Goal: Communication & Community: Answer question/provide support

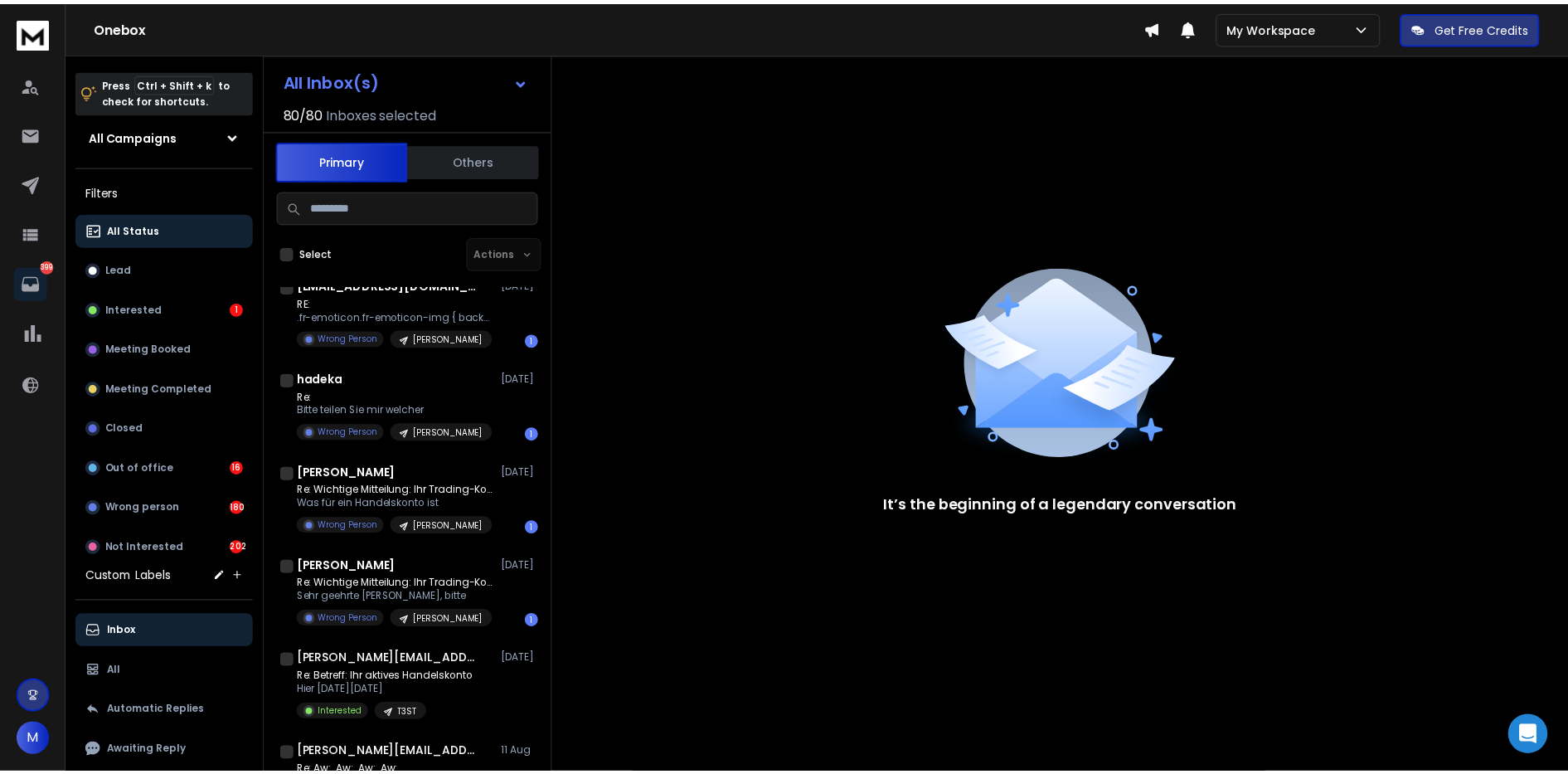
scroll to position [593, 0]
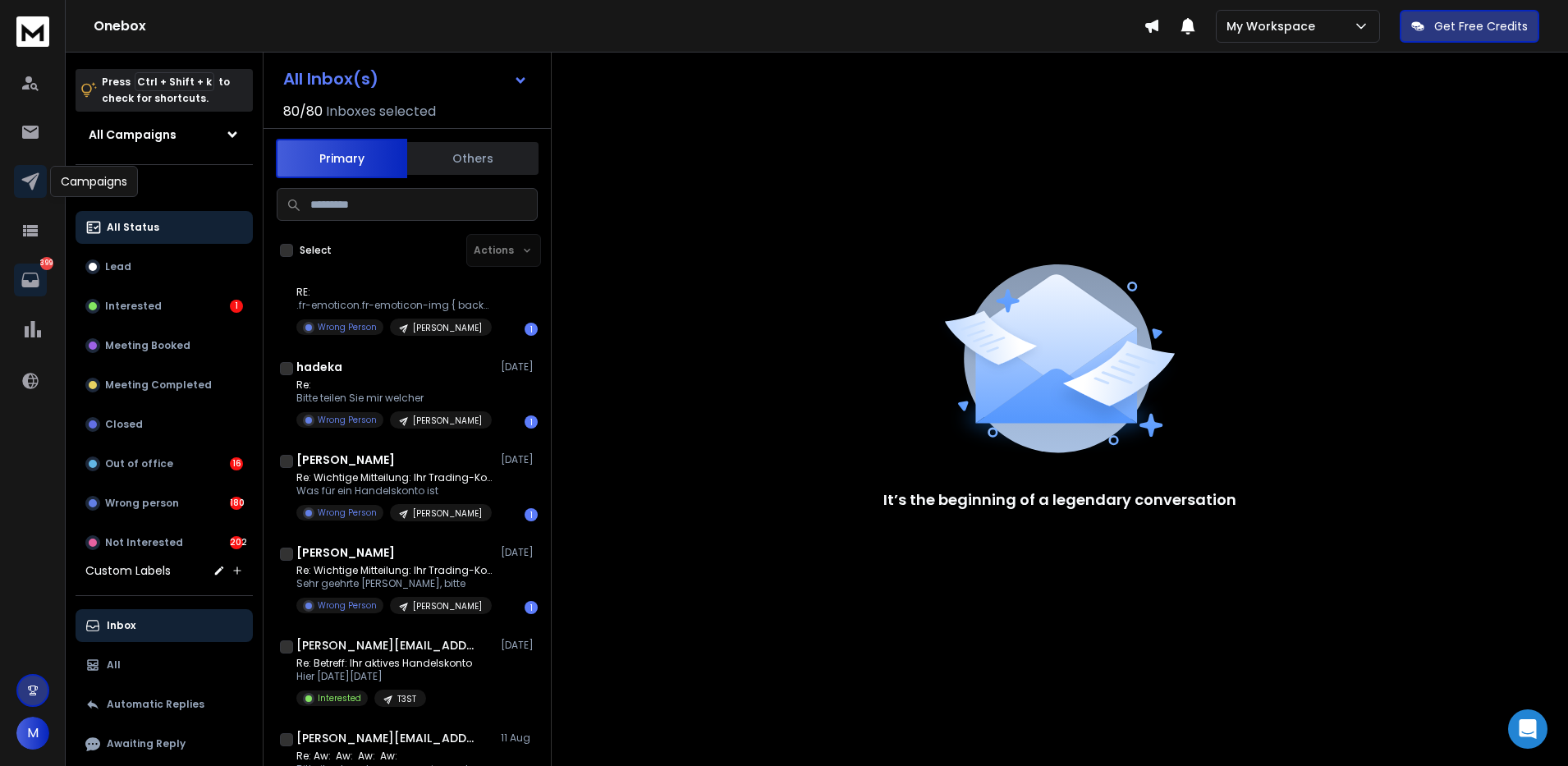
click at [40, 170] on link at bounding box center [30, 182] width 33 height 33
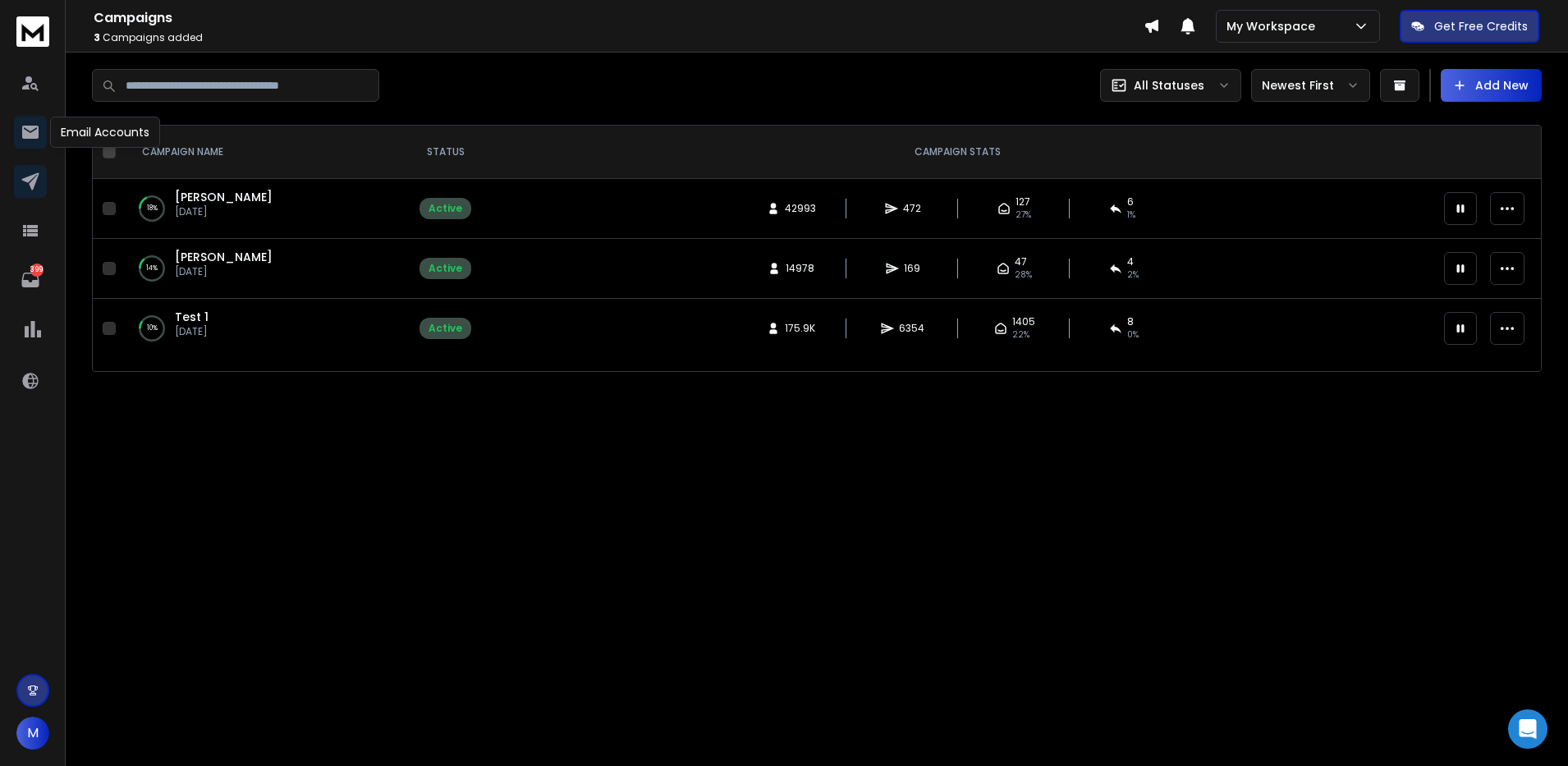
click at [37, 128] on icon at bounding box center [30, 132] width 17 height 13
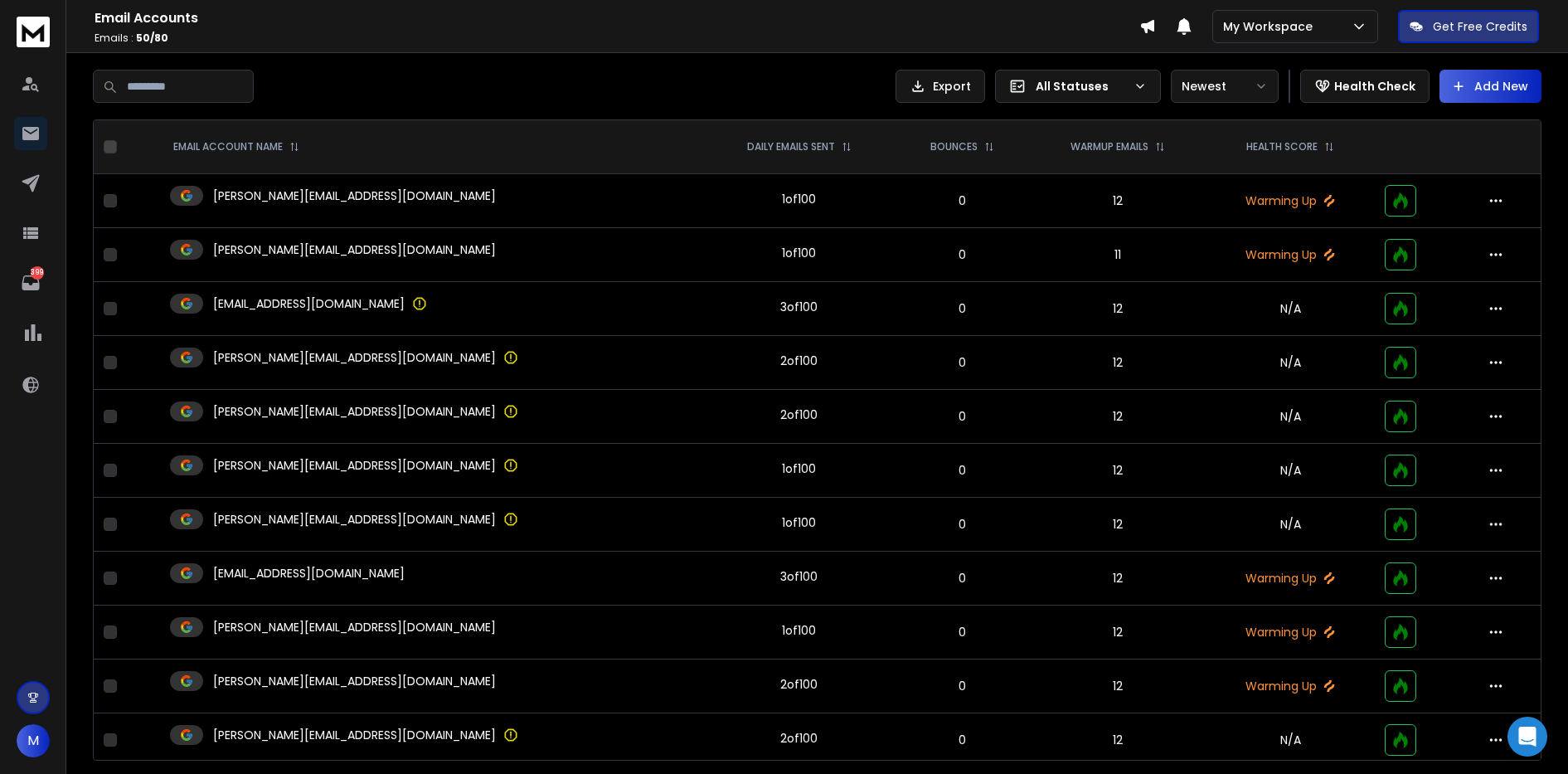
click at [475, 313] on div "[EMAIL_ADDRESS][DOMAIN_NAME]" at bounding box center [432, 303] width 523 height 20
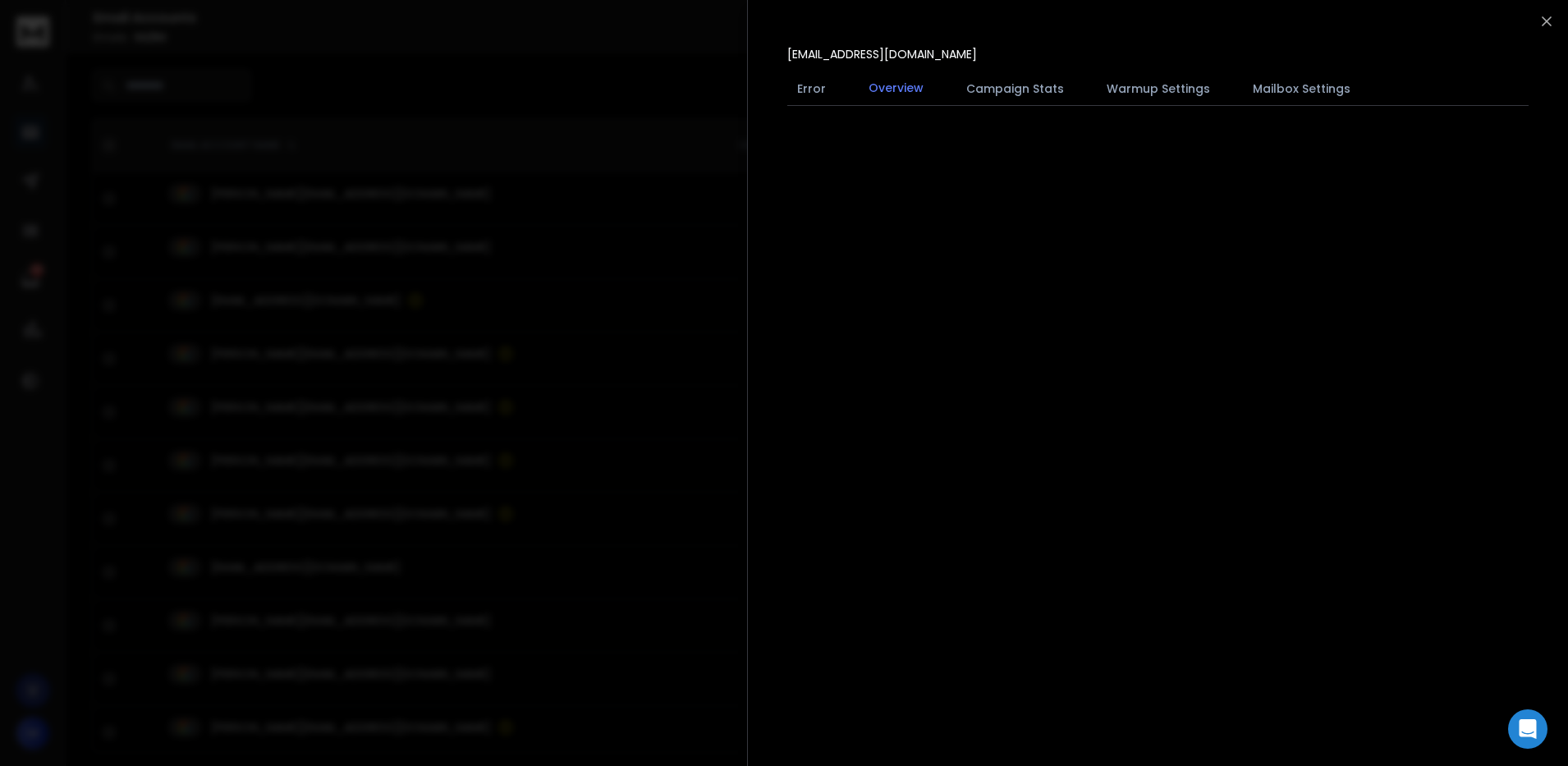
click at [414, 304] on div at bounding box center [784, 383] width 1568 height 766
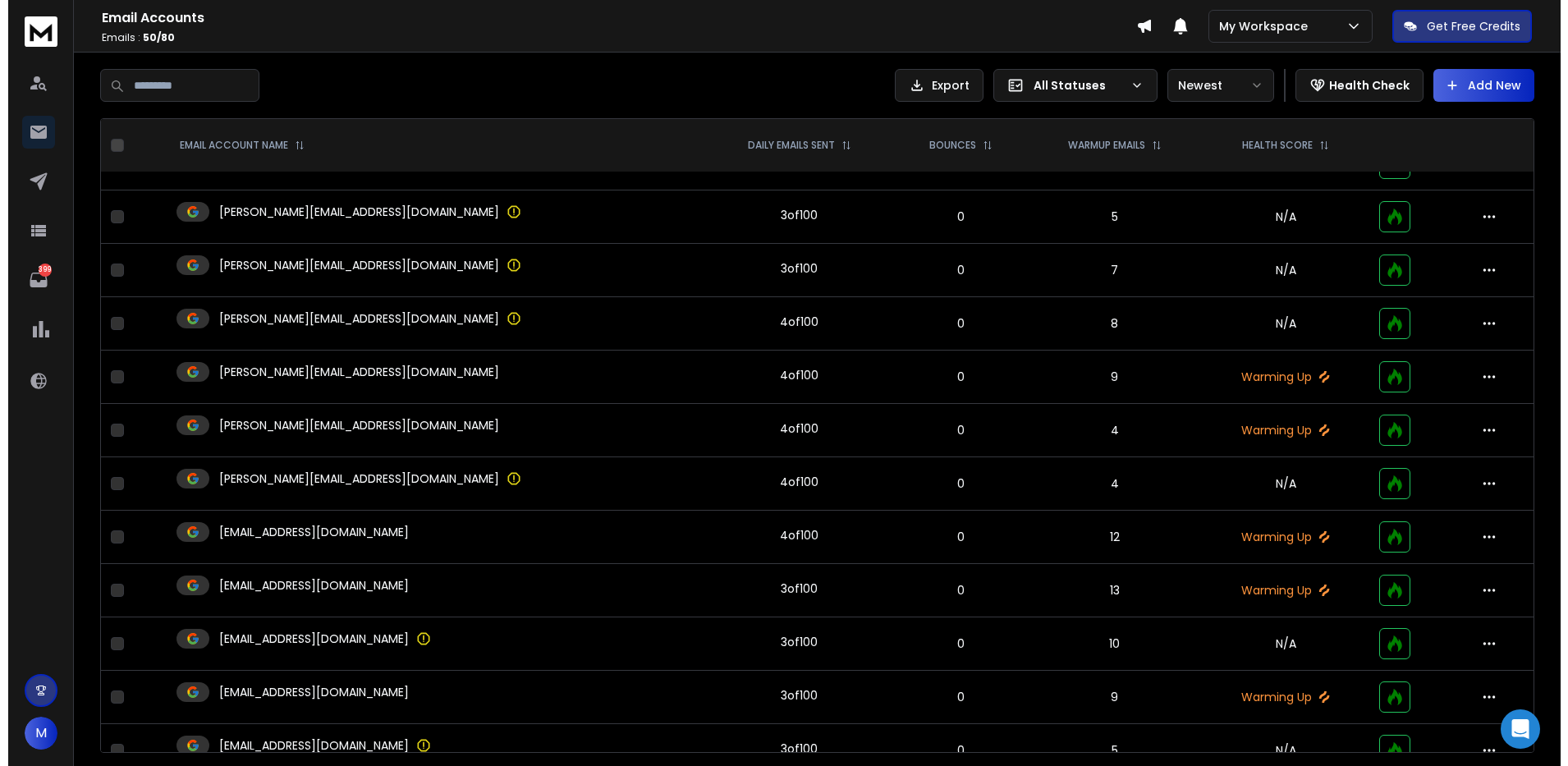
scroll to position [2127, 0]
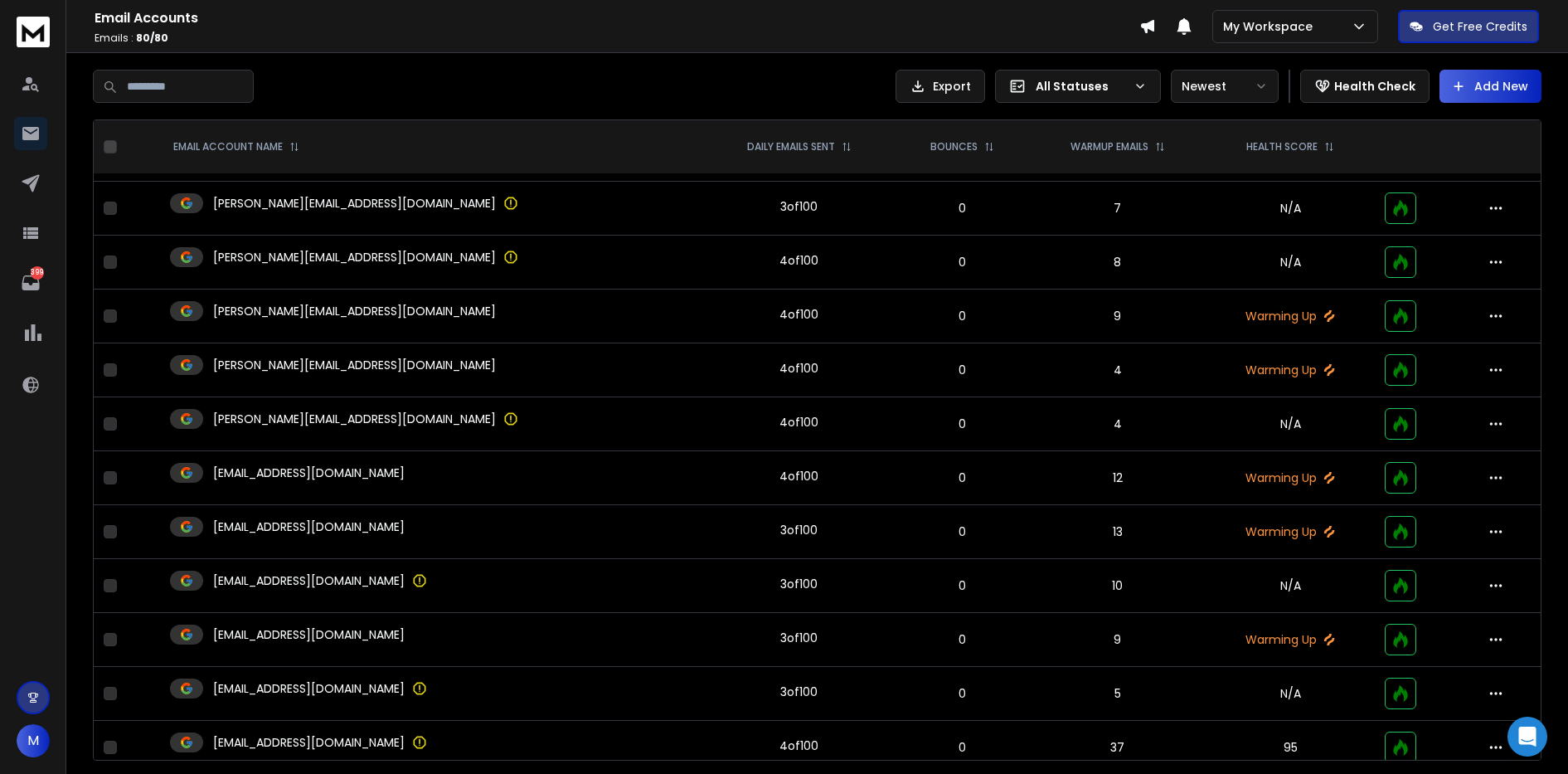
click at [565, 429] on td "[PERSON_NAME][EMAIL_ADDRESS][DOMAIN_NAME]" at bounding box center [431, 425] width 543 height 54
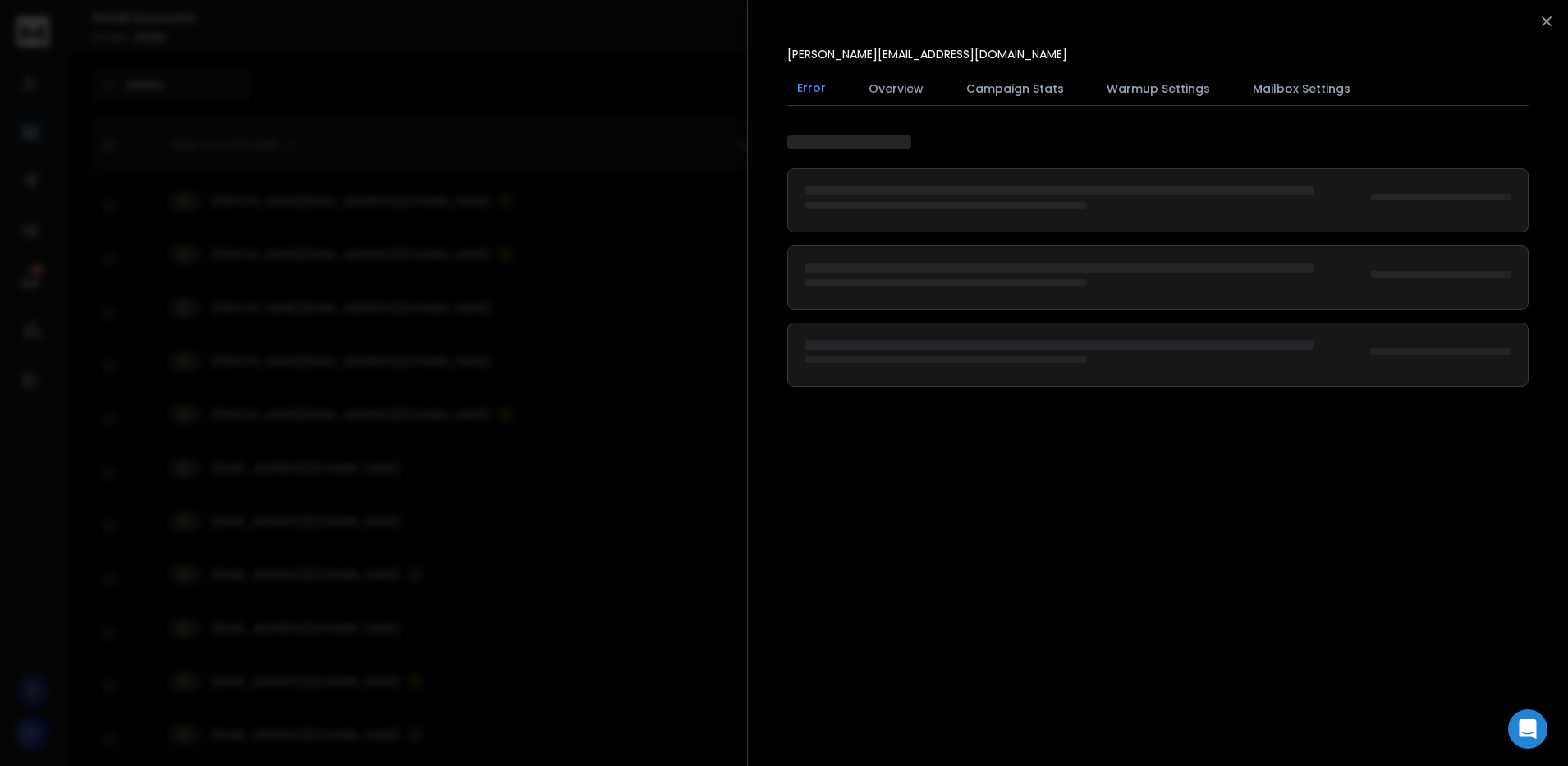
click at [137, 88] on div at bounding box center [784, 383] width 1568 height 766
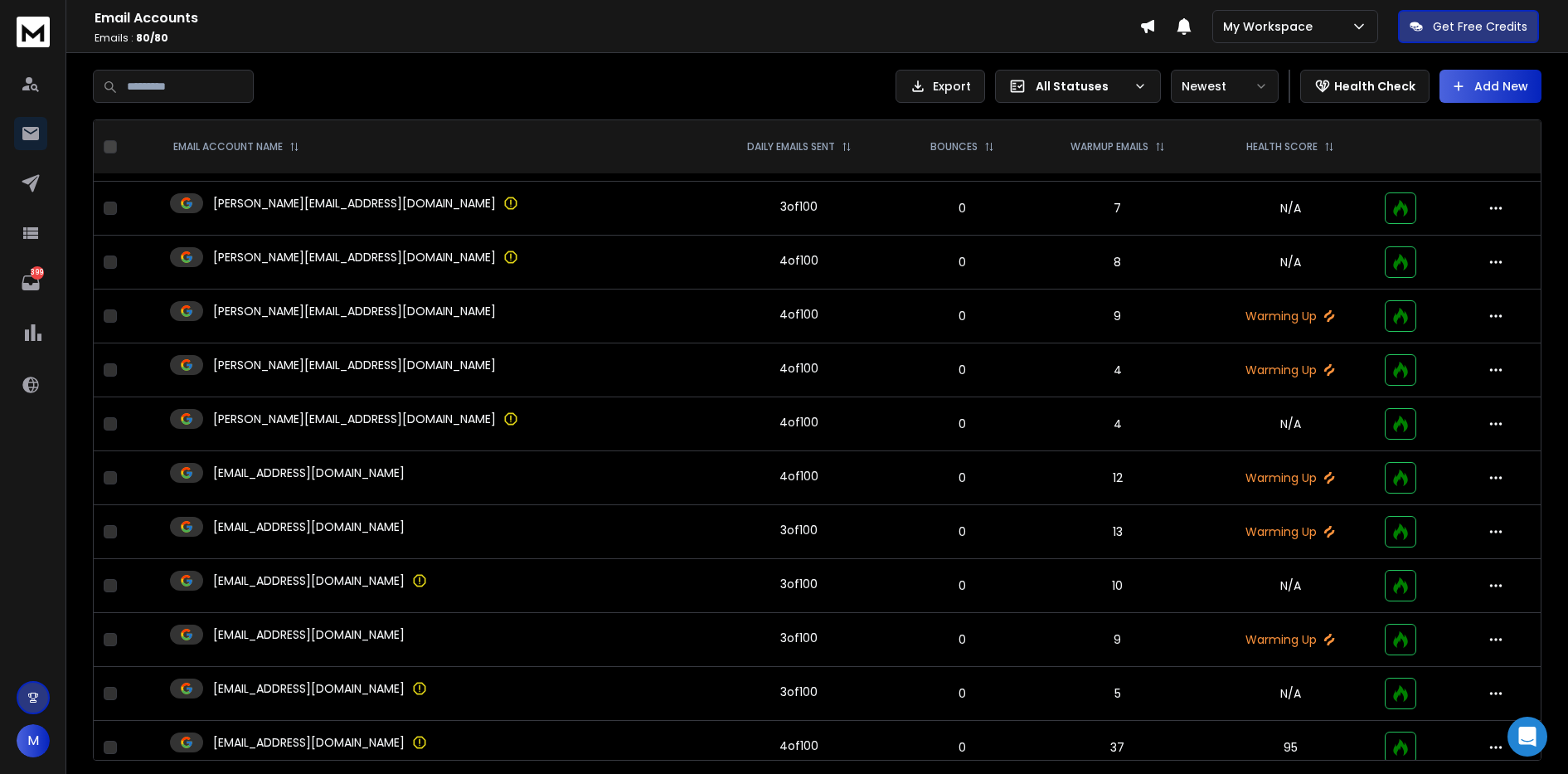
click at [139, 88] on input at bounding box center [173, 87] width 161 height 34
type input "****"
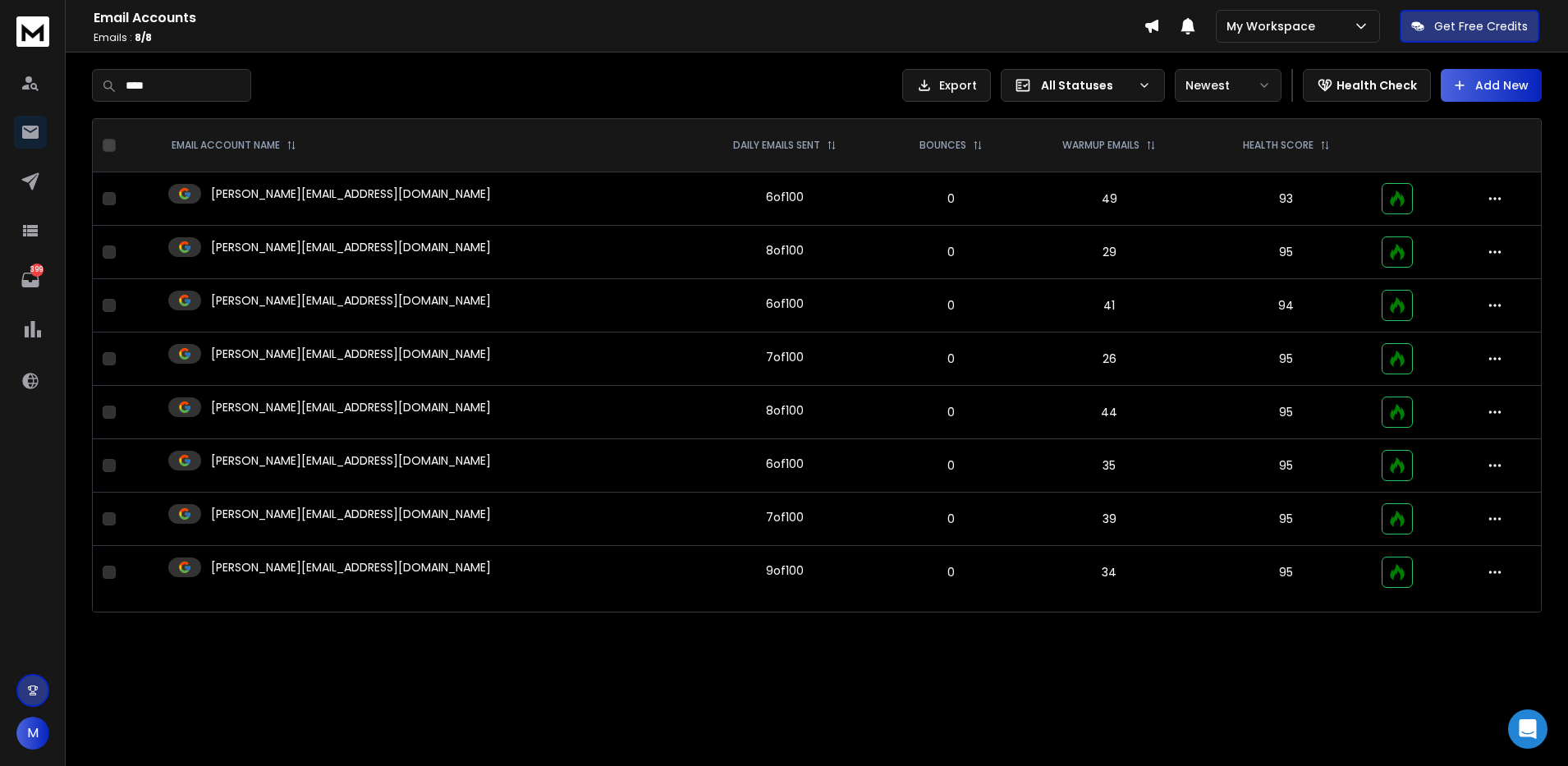
click at [137, 88] on input "****" at bounding box center [171, 86] width 159 height 33
type input "*"
drag, startPoint x: 137, startPoint y: 88, endPoint x: 137, endPoint y: 116, distance: 28.0
click at [137, 116] on div "Export All Statuses Newest Health Check Add New EMAIL ACCOUNT NAME DAILY EMAILS…" at bounding box center [817, 341] width 1450 height 544
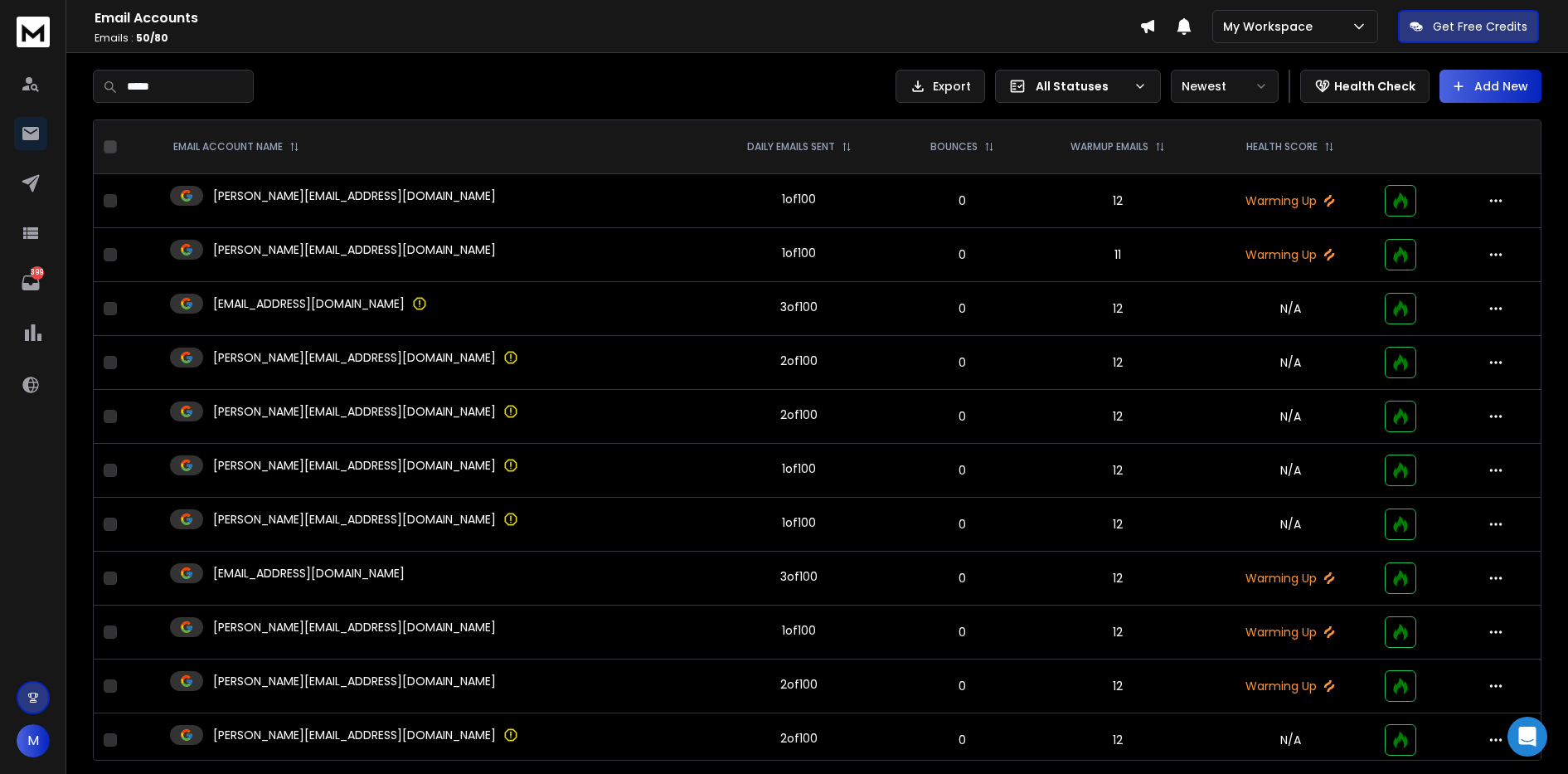
type input "******"
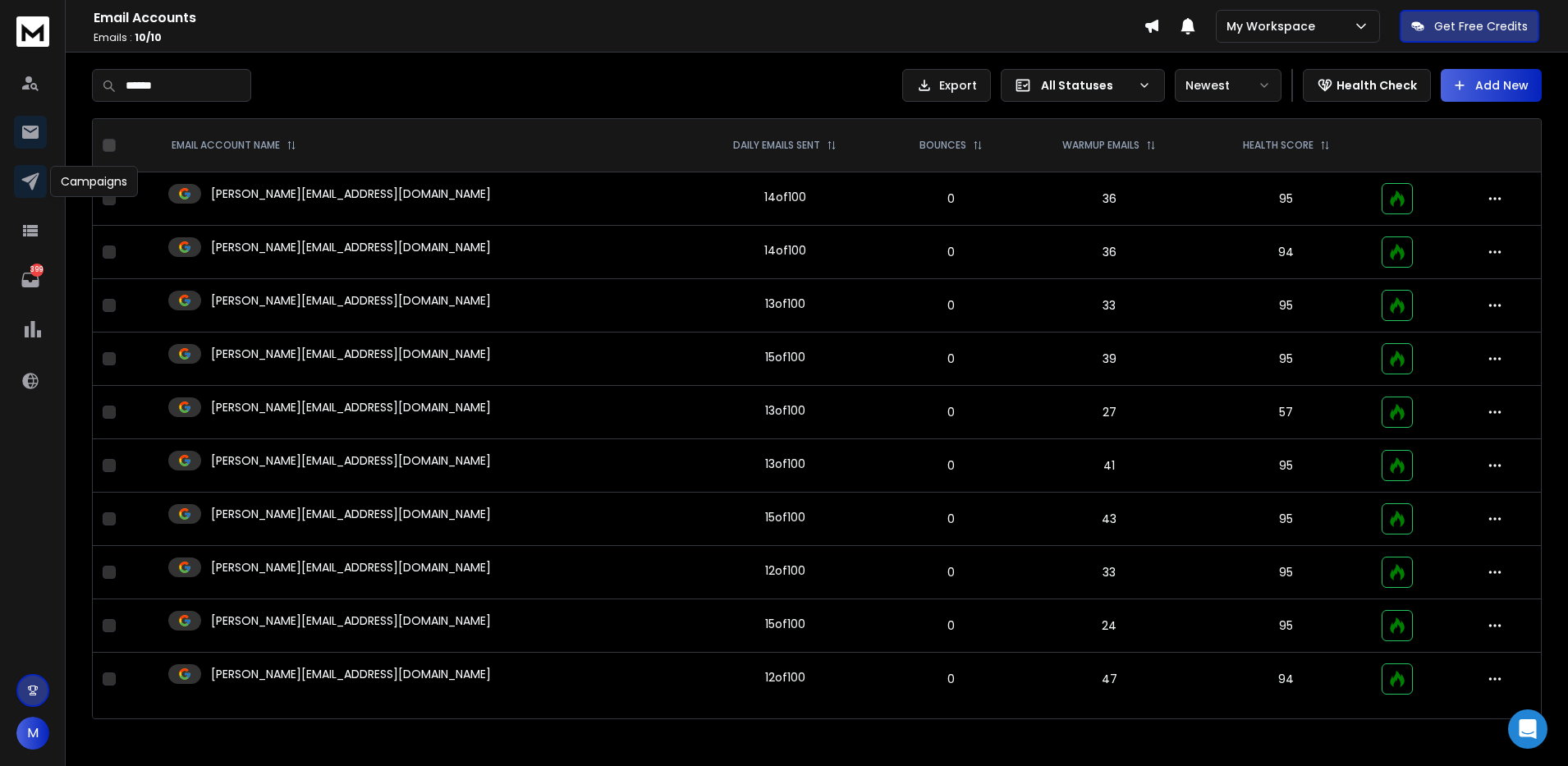
click at [30, 187] on icon at bounding box center [29, 181] width 18 height 18
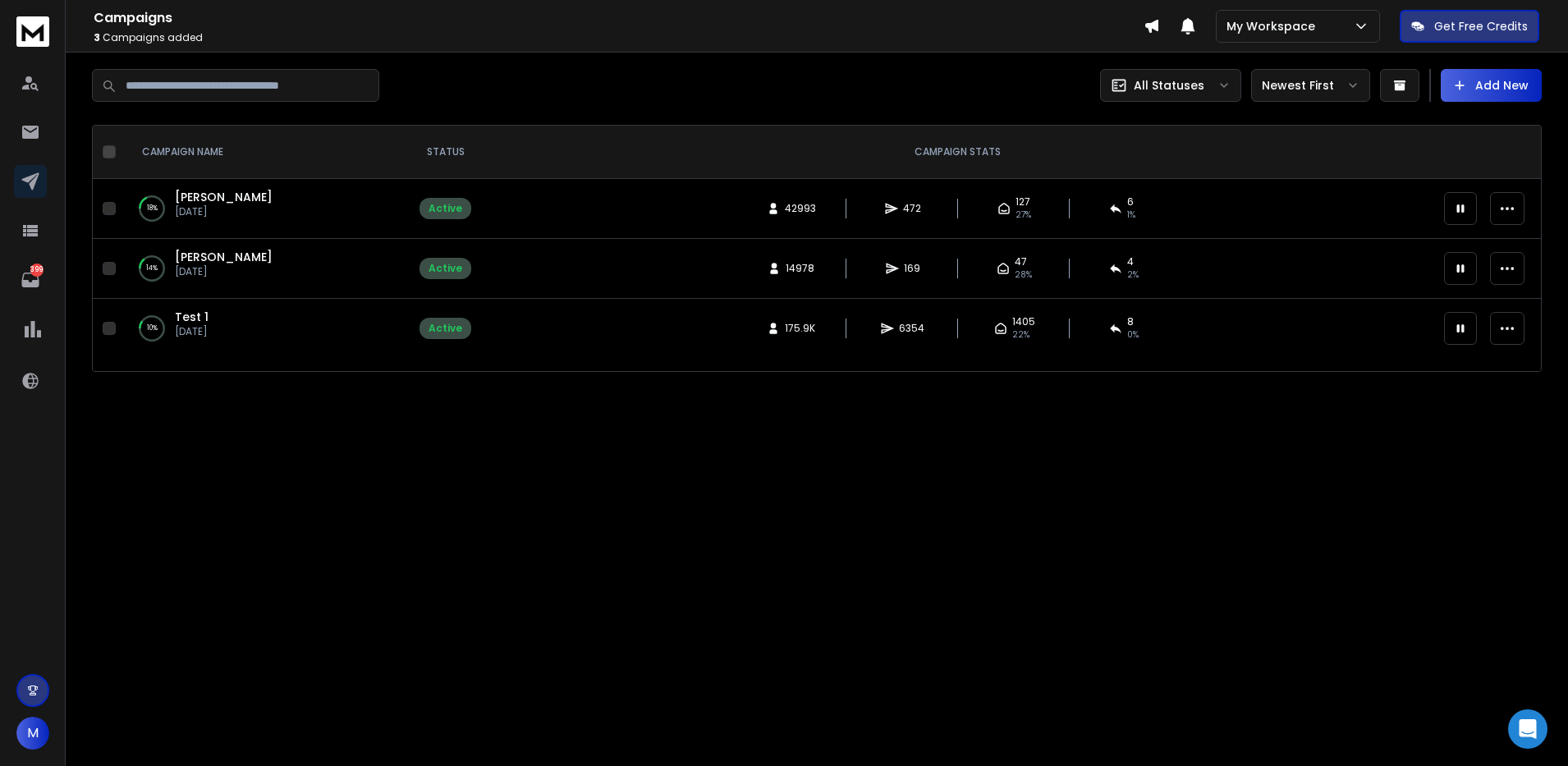
click at [176, 329] on p "[DATE]" at bounding box center [192, 332] width 34 height 13
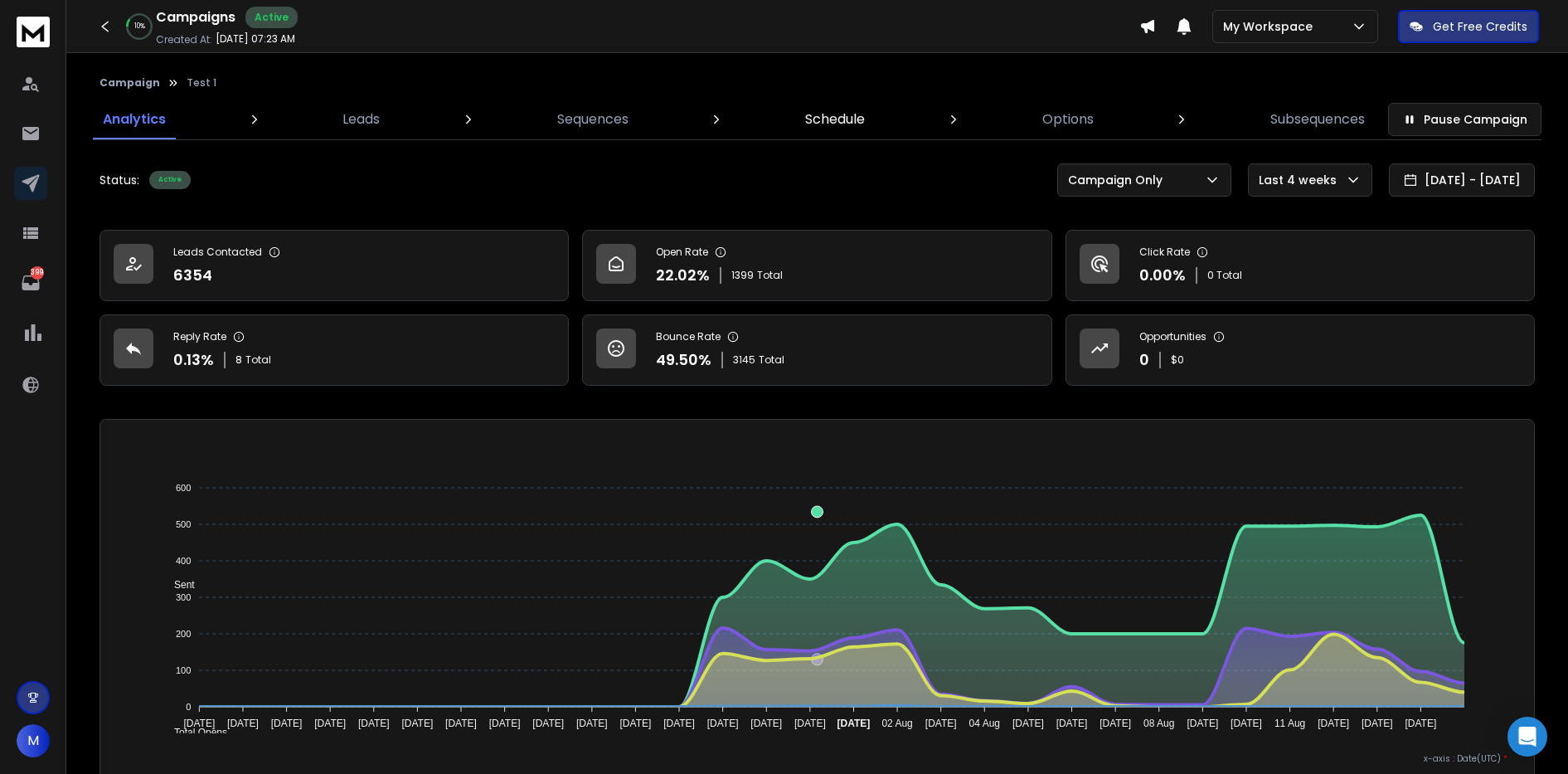
click at [845, 128] on p "Schedule" at bounding box center [835, 119] width 60 height 20
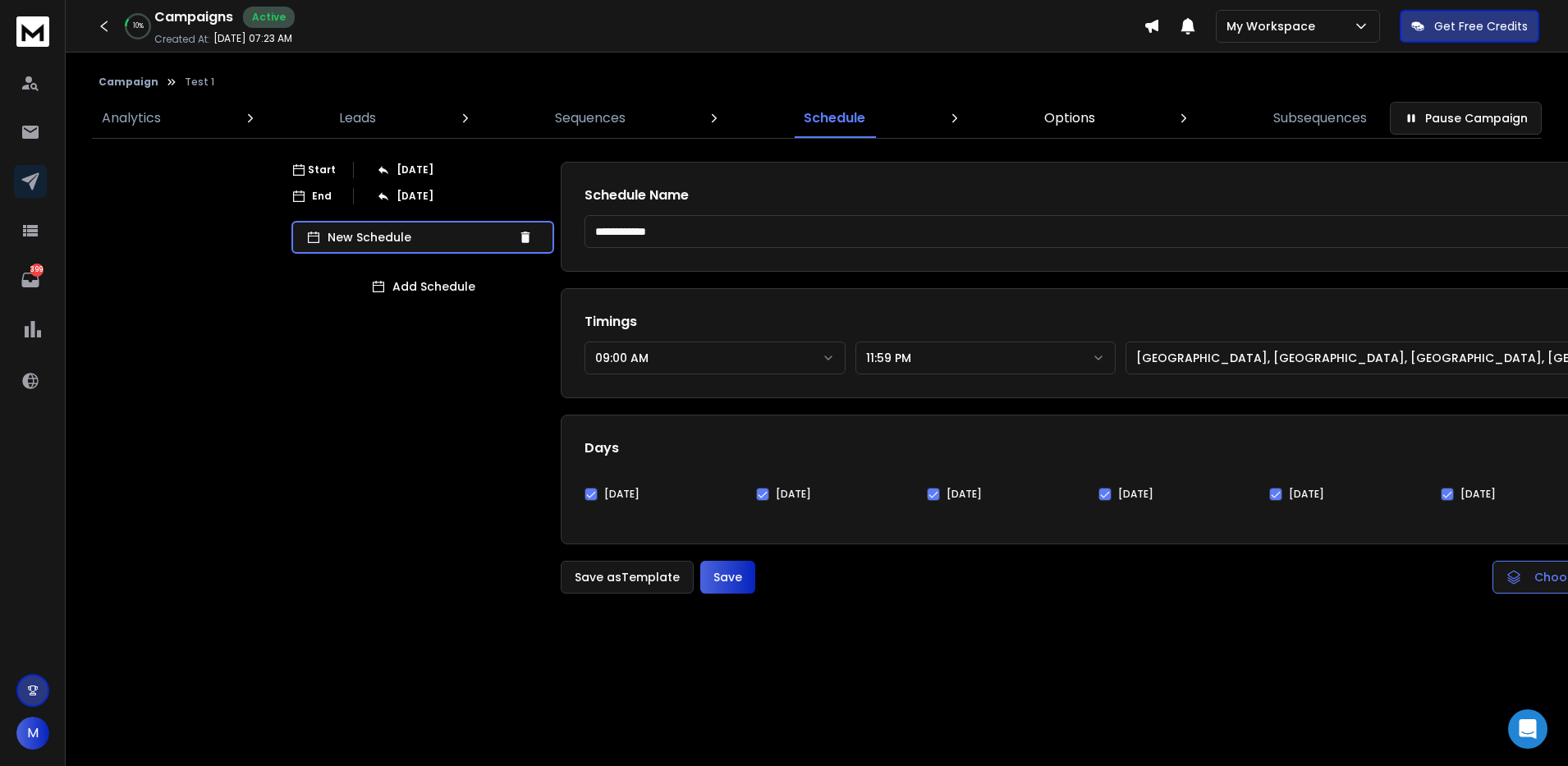
click at [1044, 117] on p "Options" at bounding box center [1069, 118] width 51 height 19
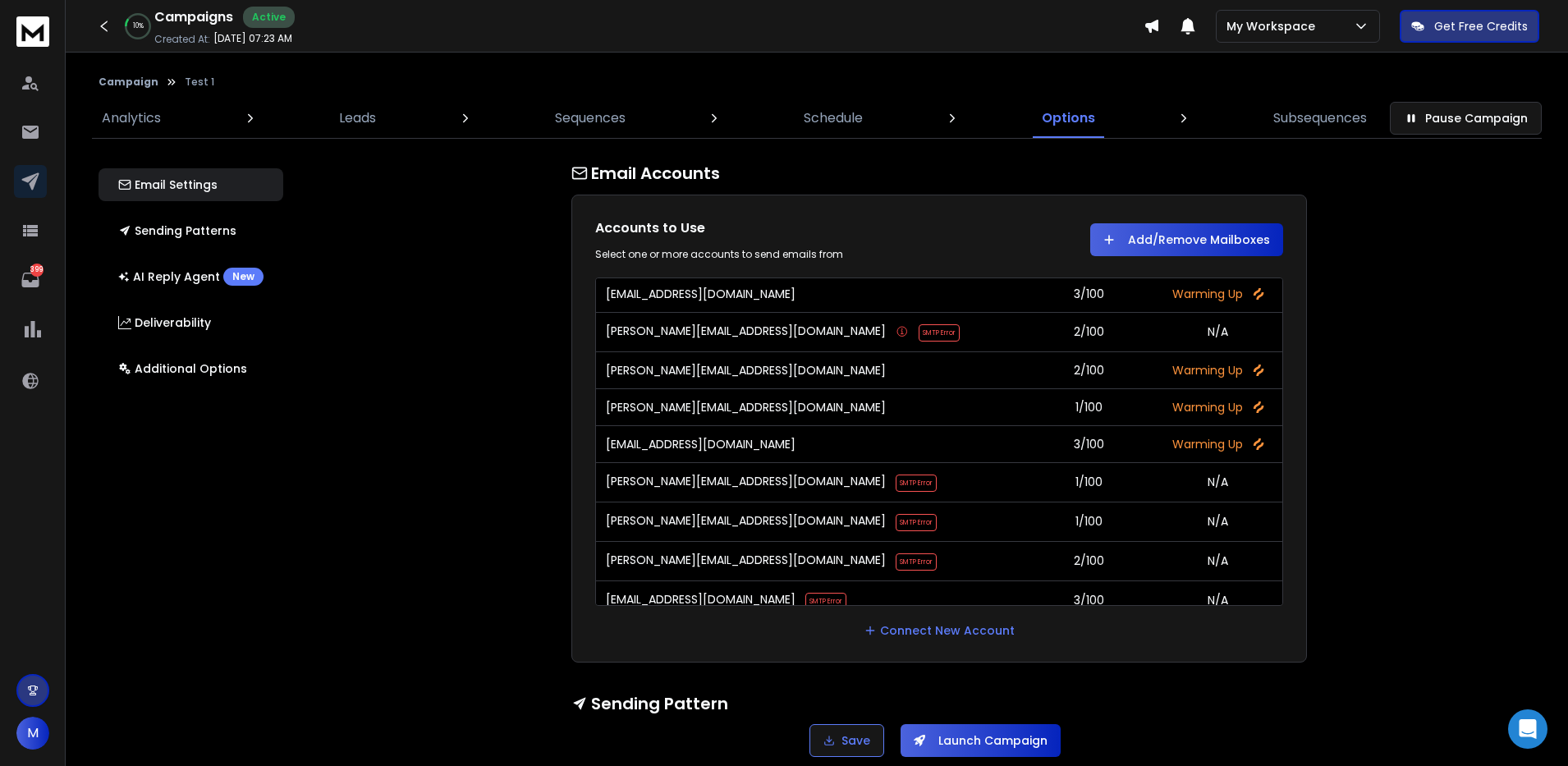
scroll to position [2097, 0]
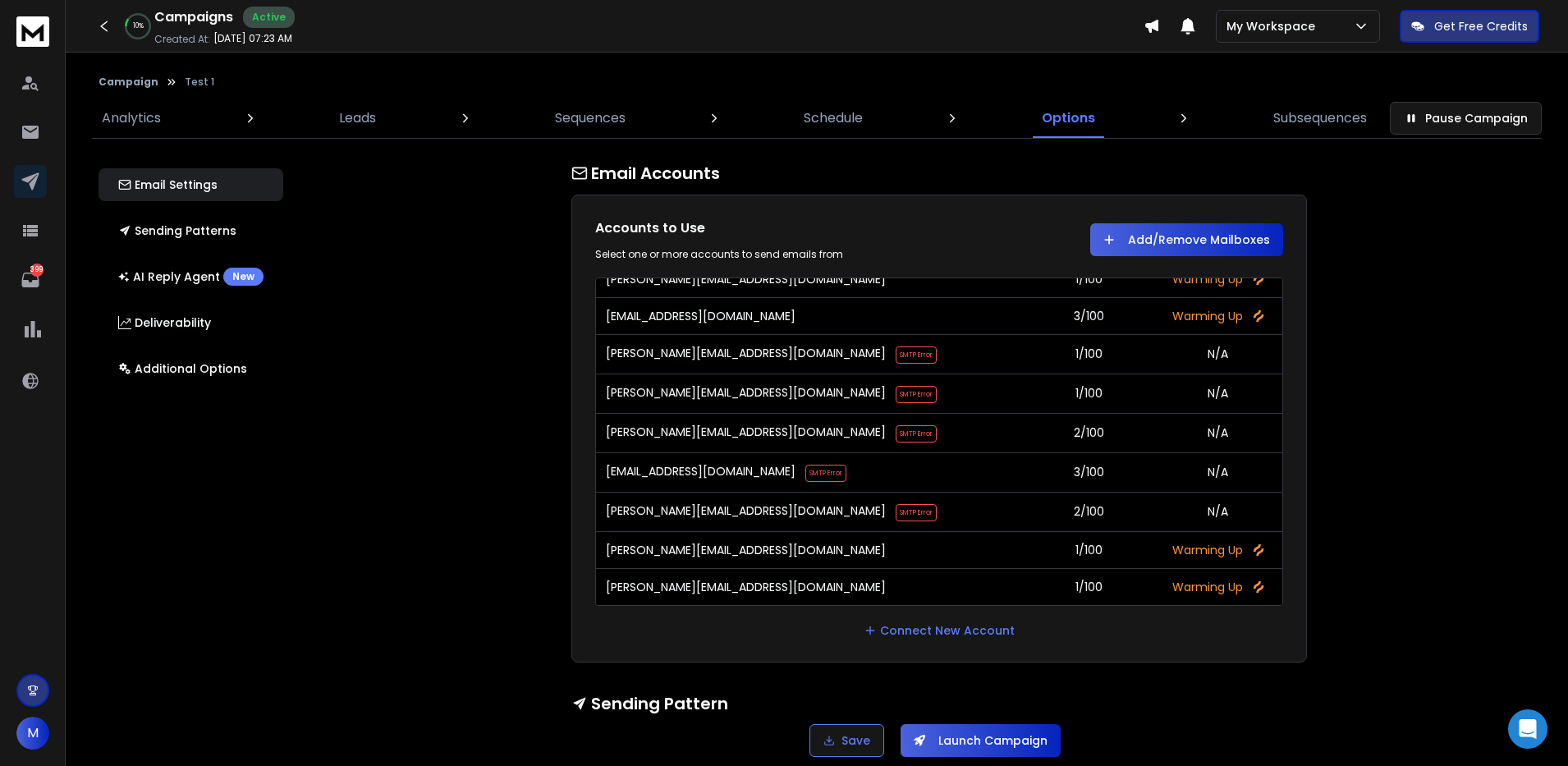
click at [1562, 90] on div "Campaign Test 1 Analytics Leads Sequences Schedule Options Subsequences Pause C…" at bounding box center [817, 118] width 1503 height 132
click at [1349, 546] on div "Email Accounts Accounts to Use Select one or more accounts to send emails from …" at bounding box center [949, 439] width 1279 height 556
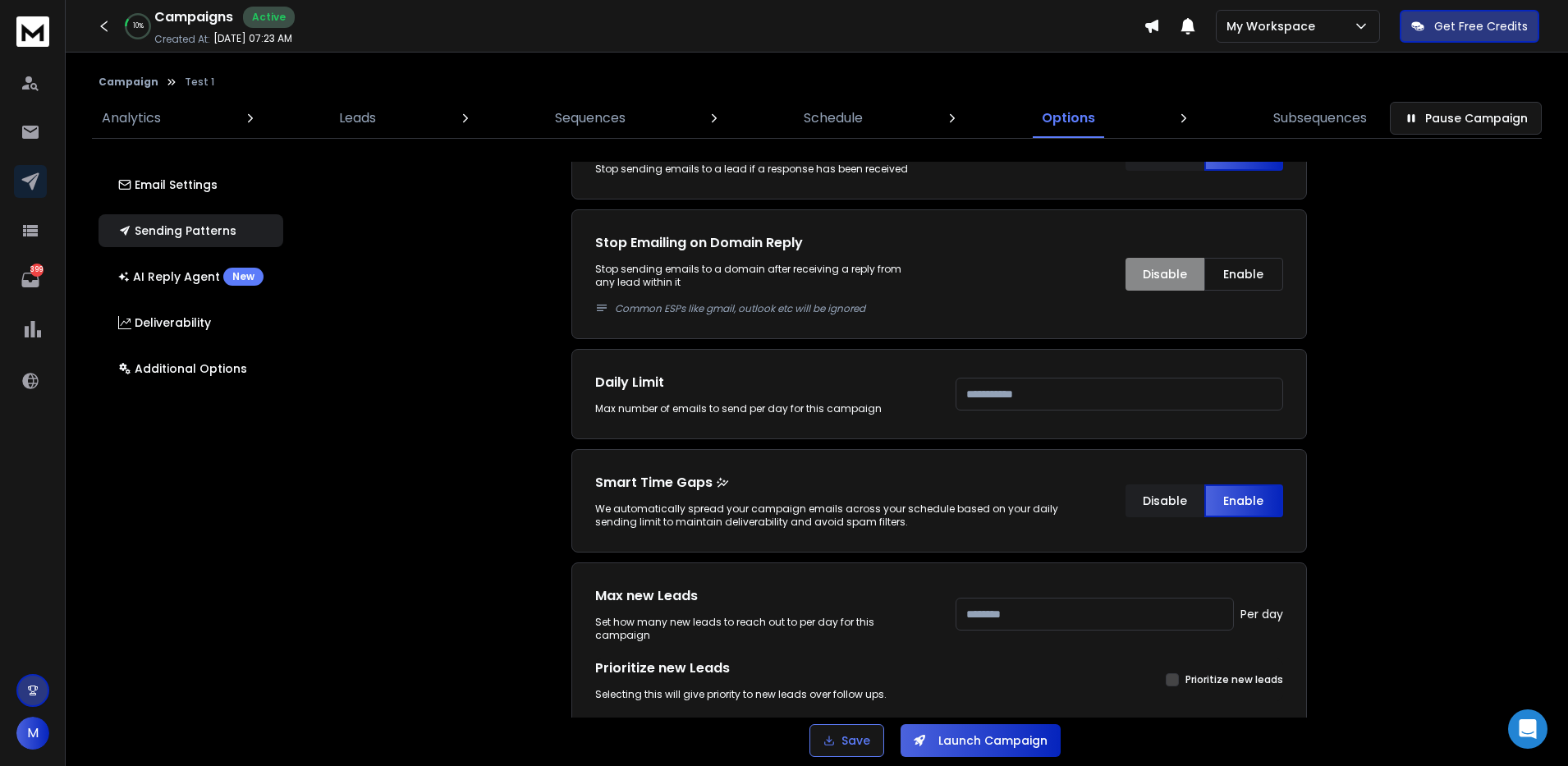
scroll to position [657, 0]
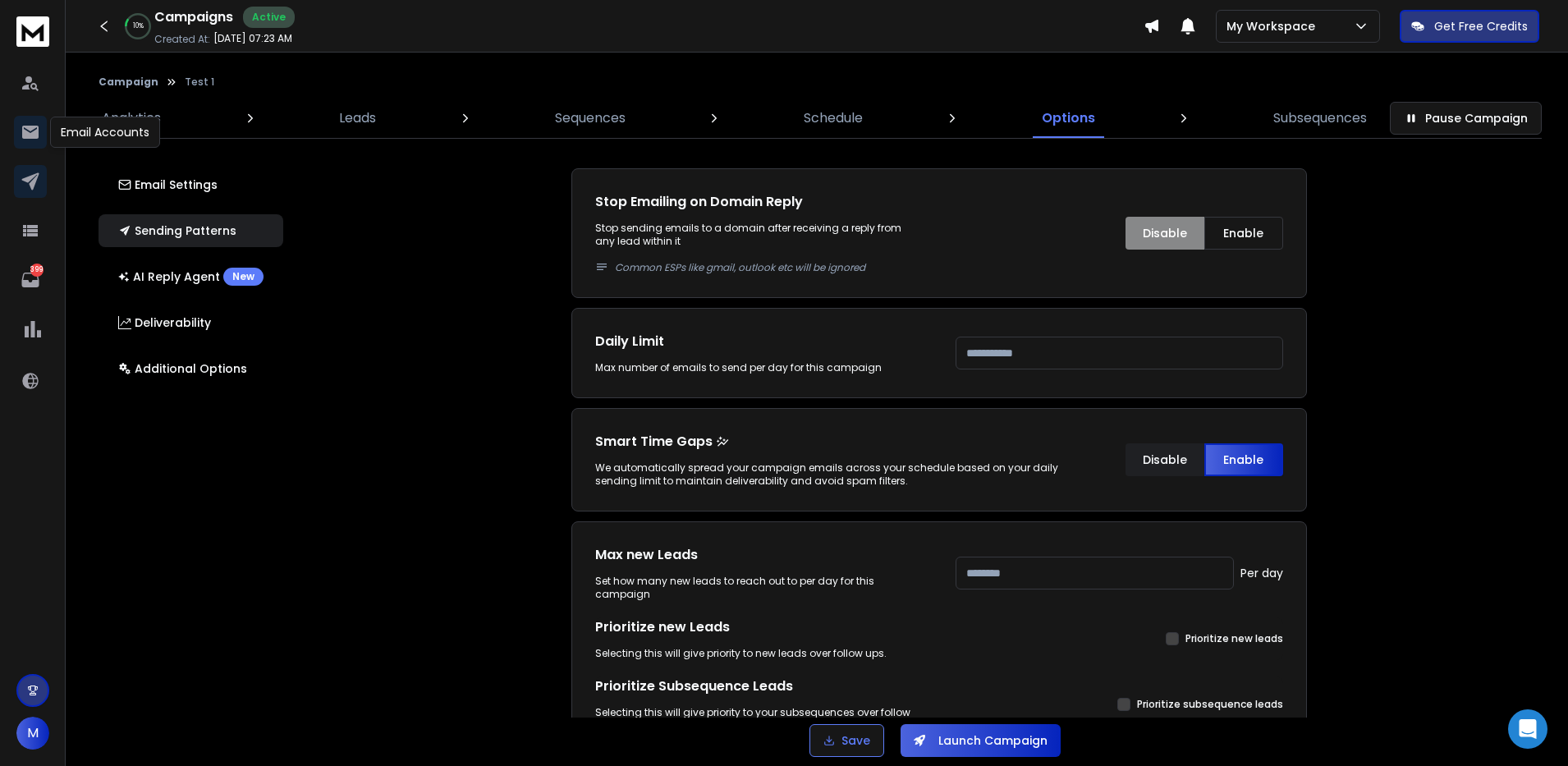
click at [26, 147] on link at bounding box center [30, 133] width 33 height 33
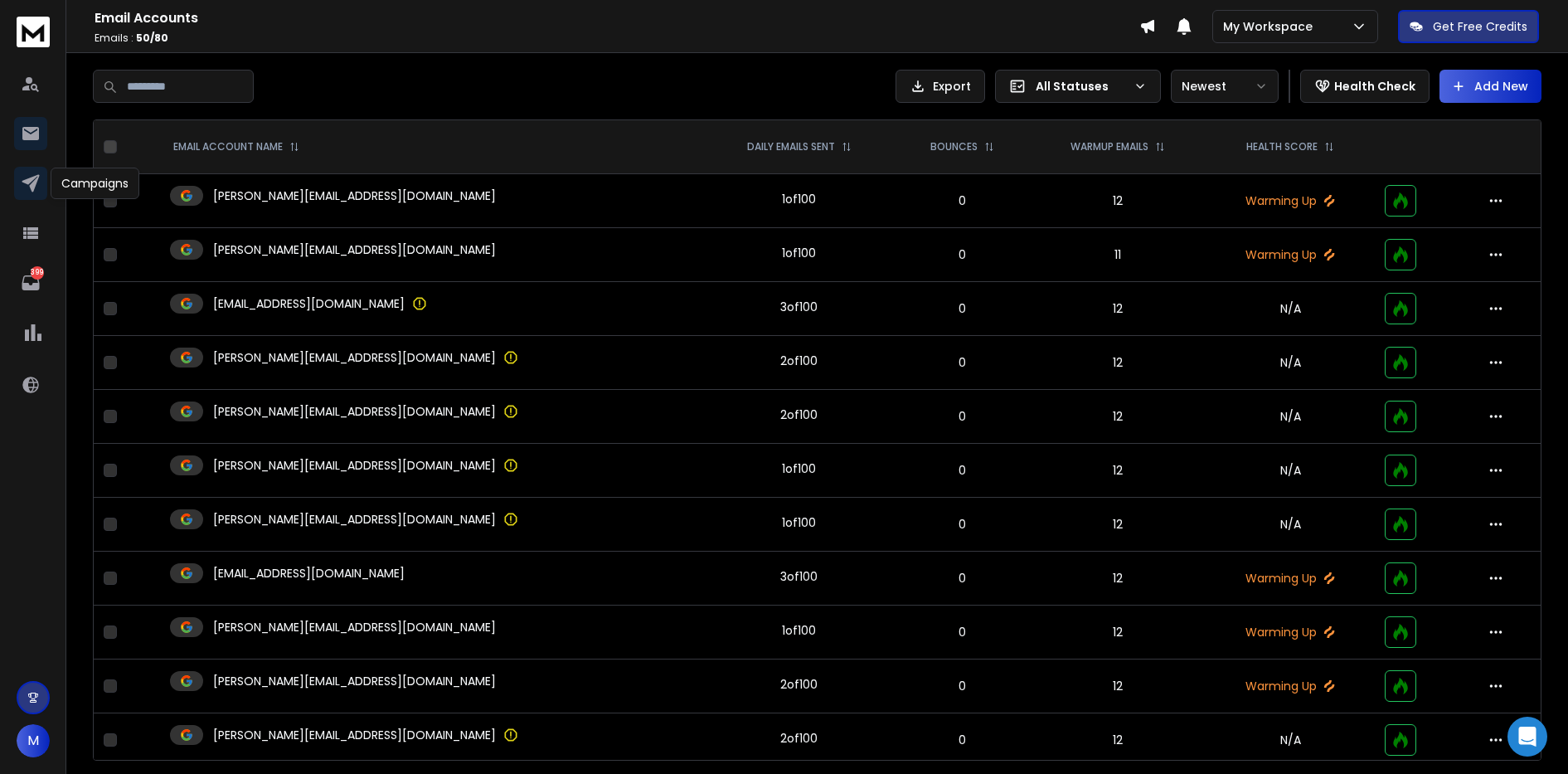
click at [23, 170] on link at bounding box center [31, 183] width 34 height 34
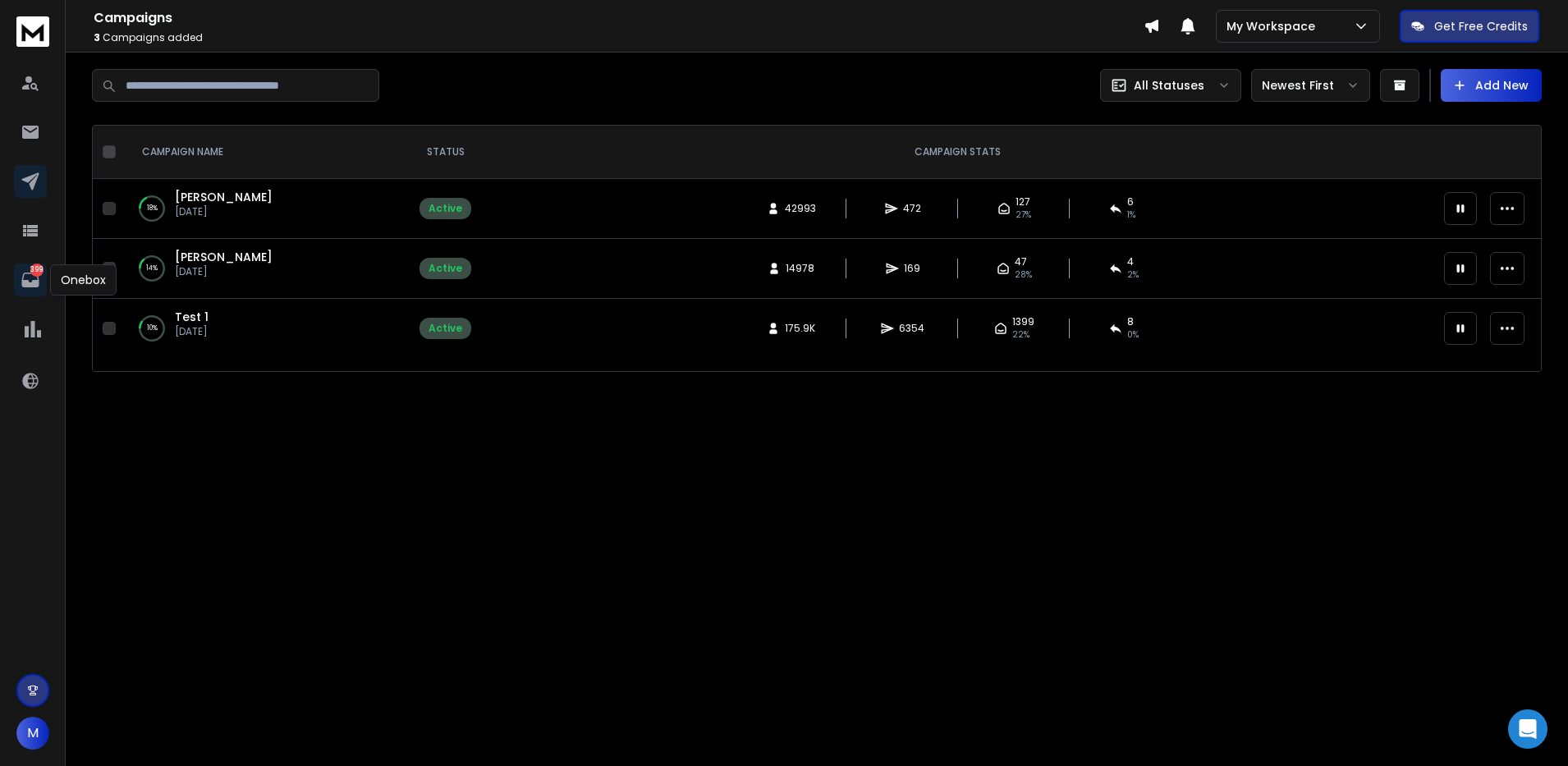
click at [42, 273] on p "399" at bounding box center [37, 270] width 13 height 13
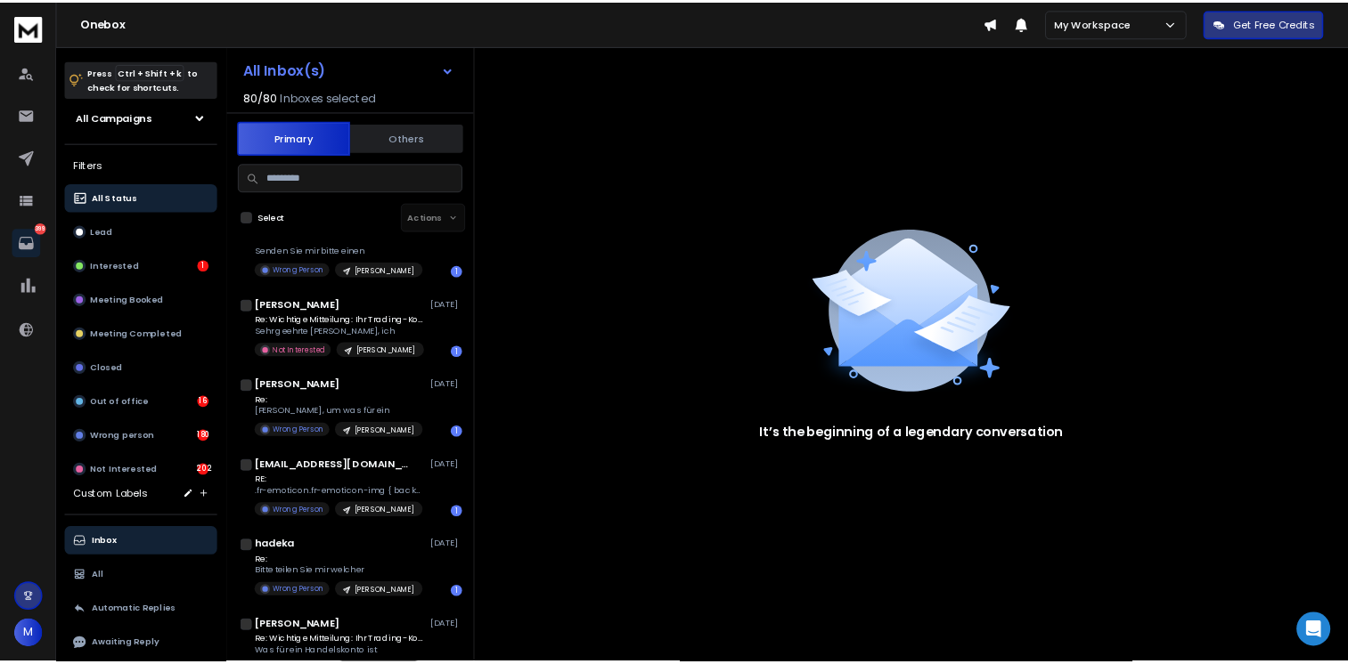
scroll to position [381, 0]
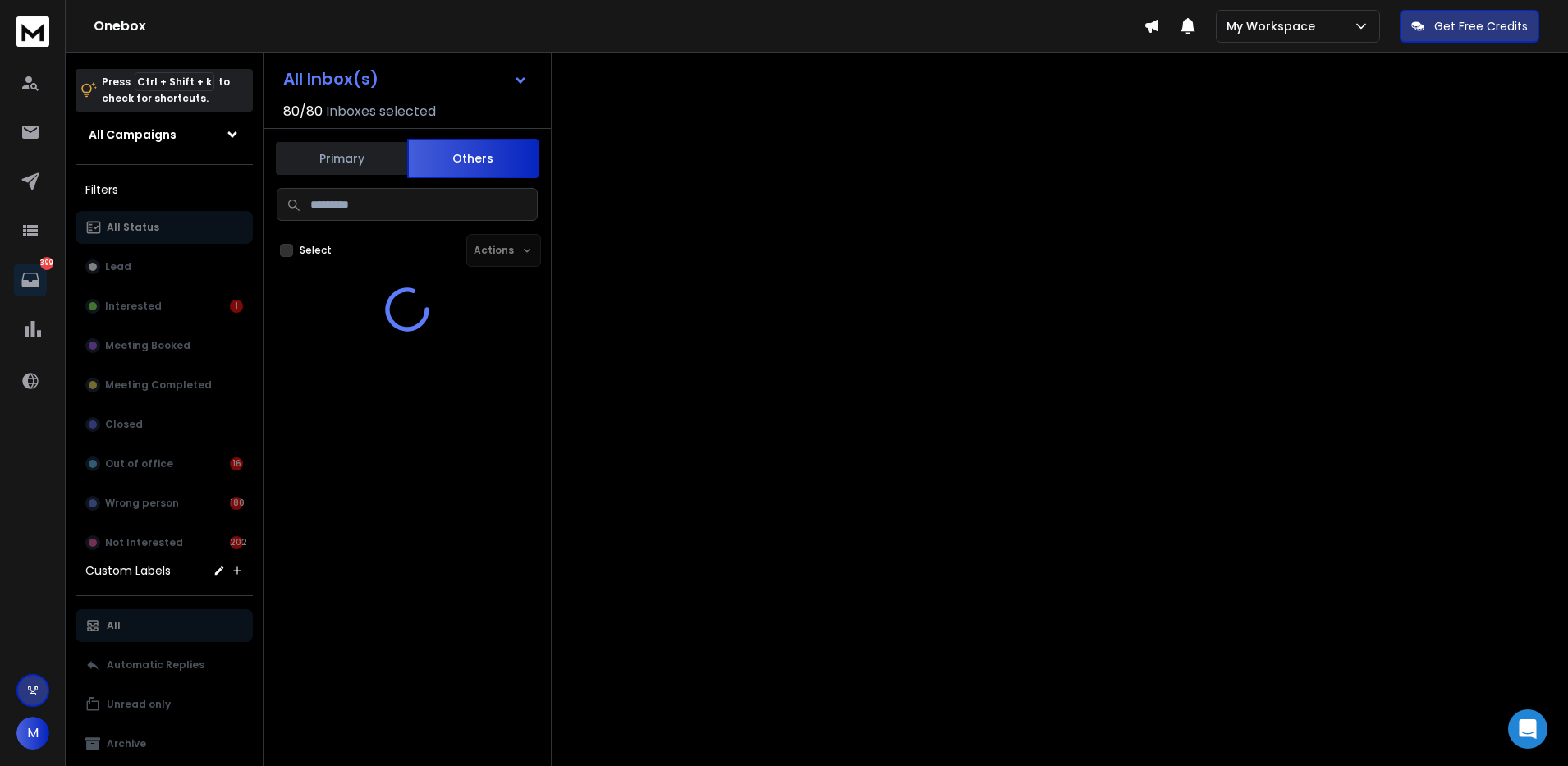
click at [518, 169] on button "Others" at bounding box center [473, 159] width 132 height 40
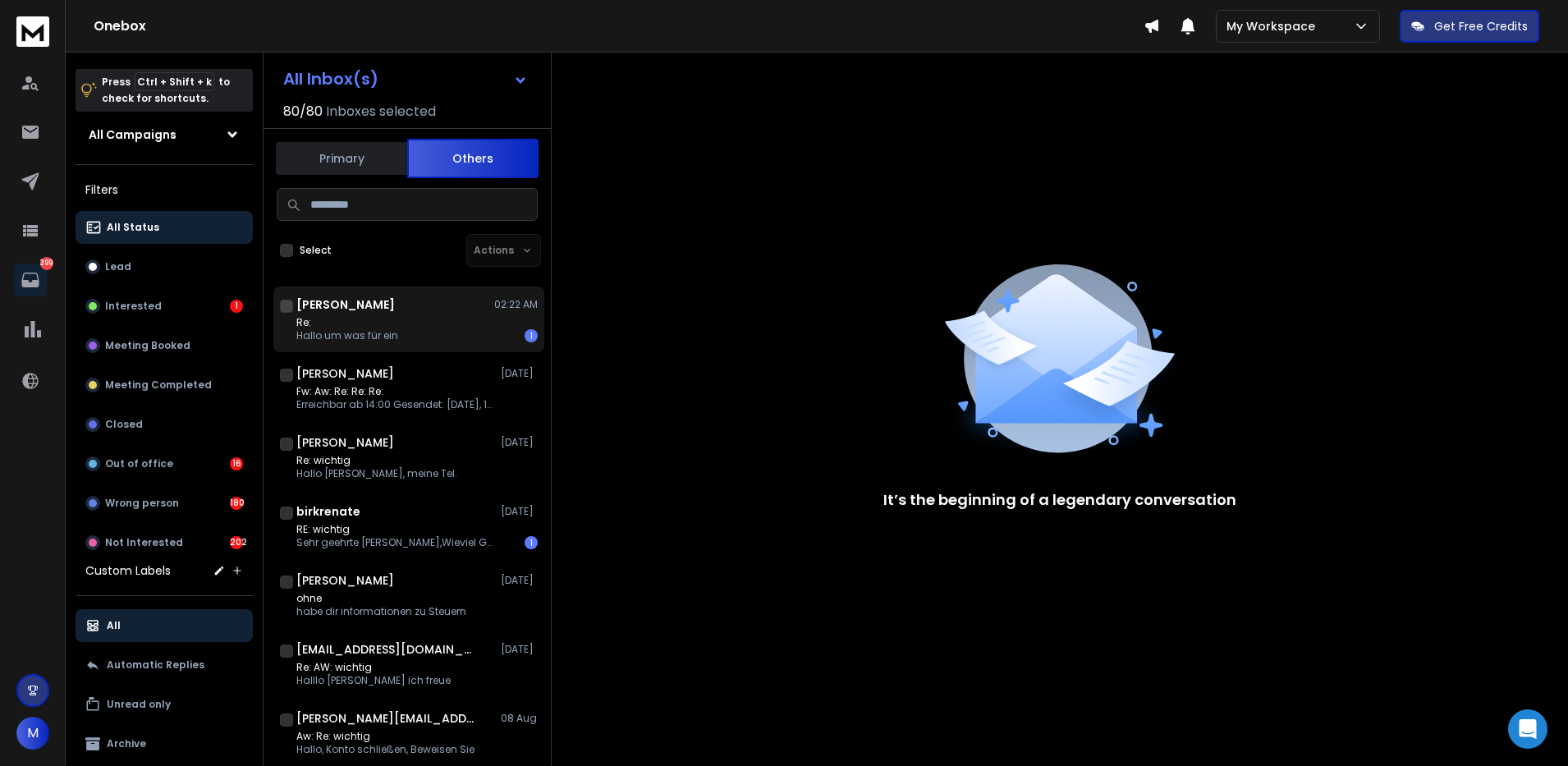
click at [365, 336] on p "Hallo um was für ein" at bounding box center [348, 336] width 101 height 13
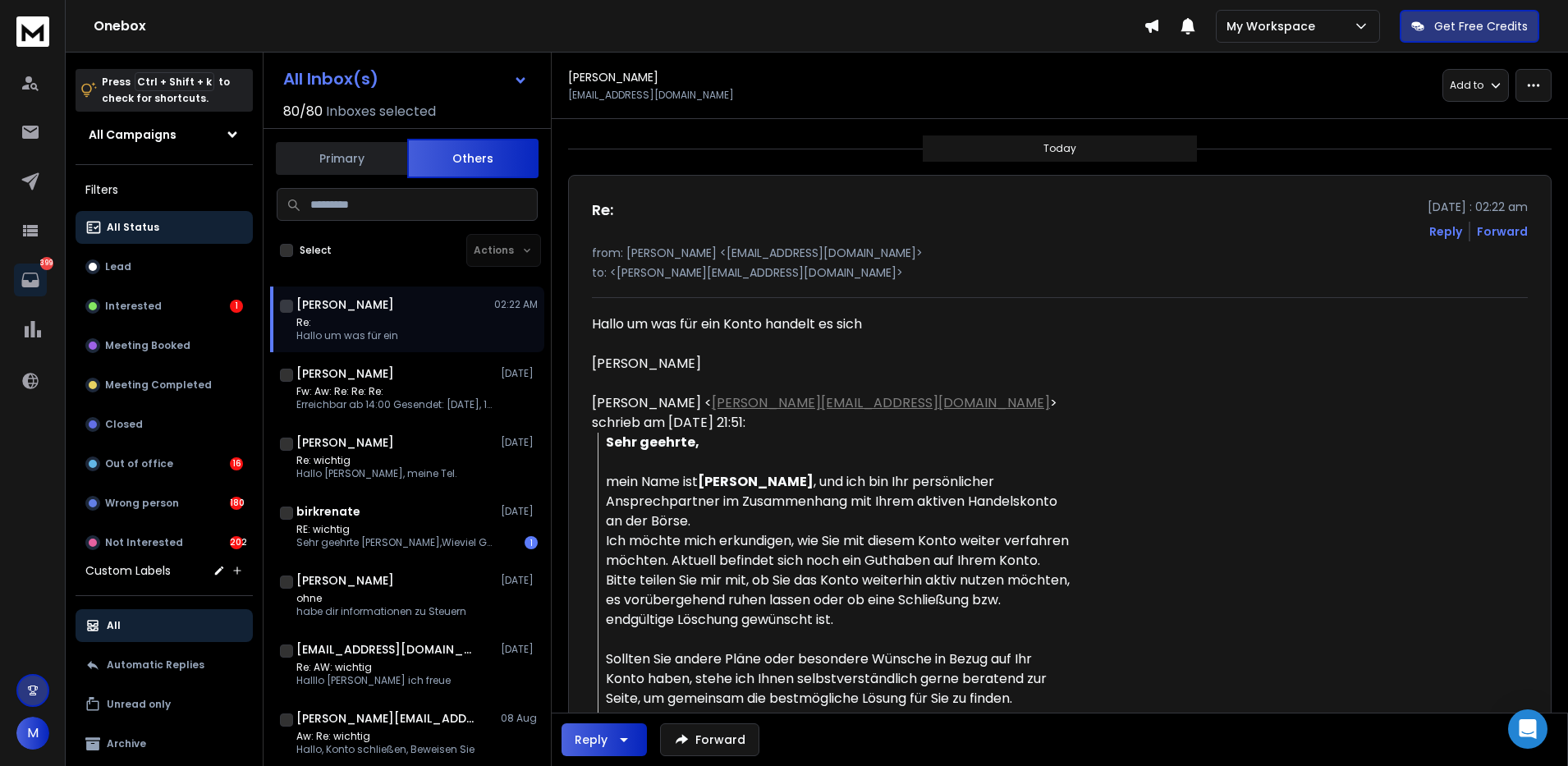
click at [638, 309] on div "Re: [DATE] : 02:22 am Reply Forward from: [PERSON_NAME] <[EMAIL_ADDRESS][DOMAIN…" at bounding box center [1059, 608] width 936 height 819
click at [612, 746] on div "Reply" at bounding box center [605, 739] width 59 height 19
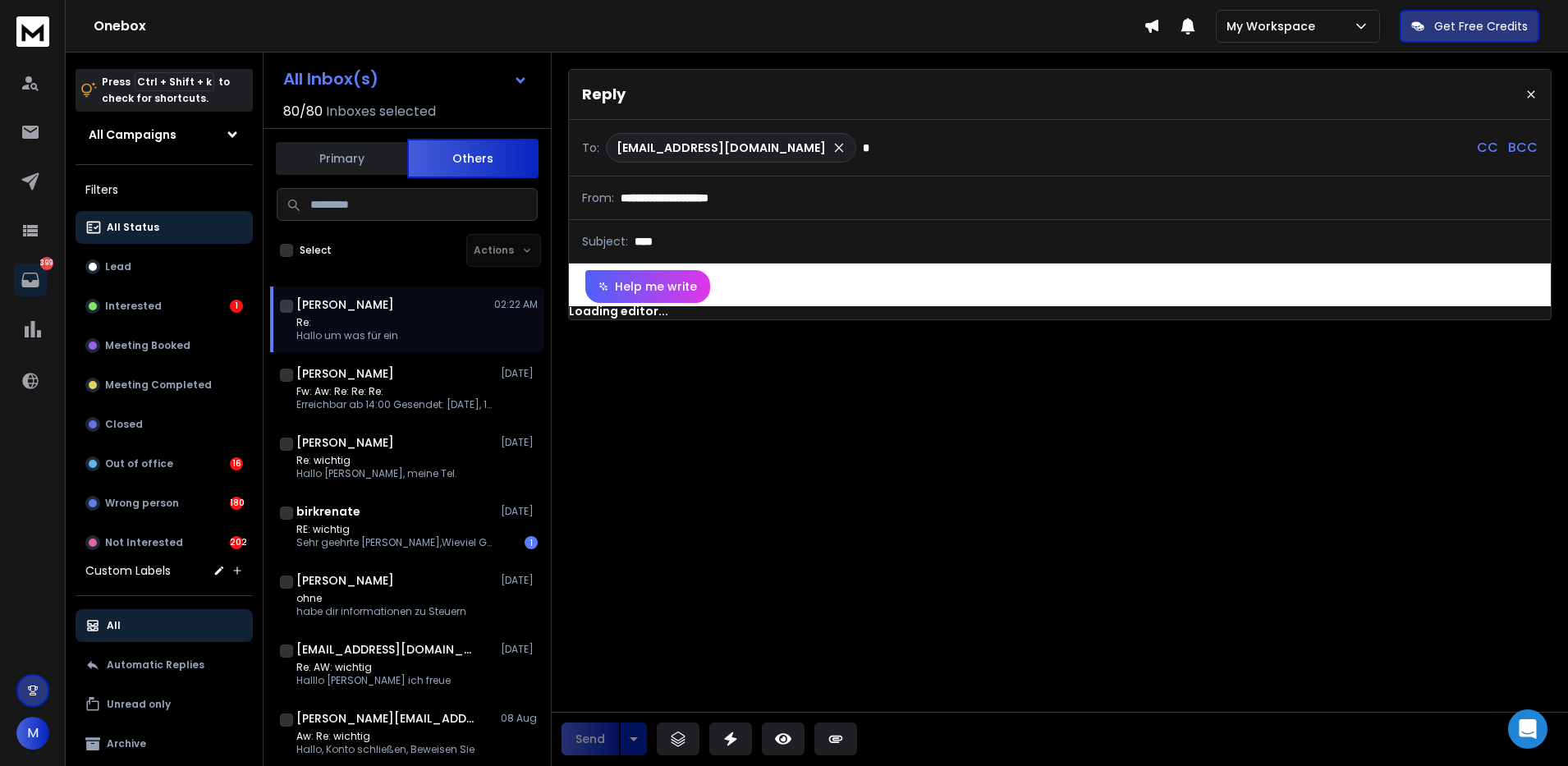
type input "*"
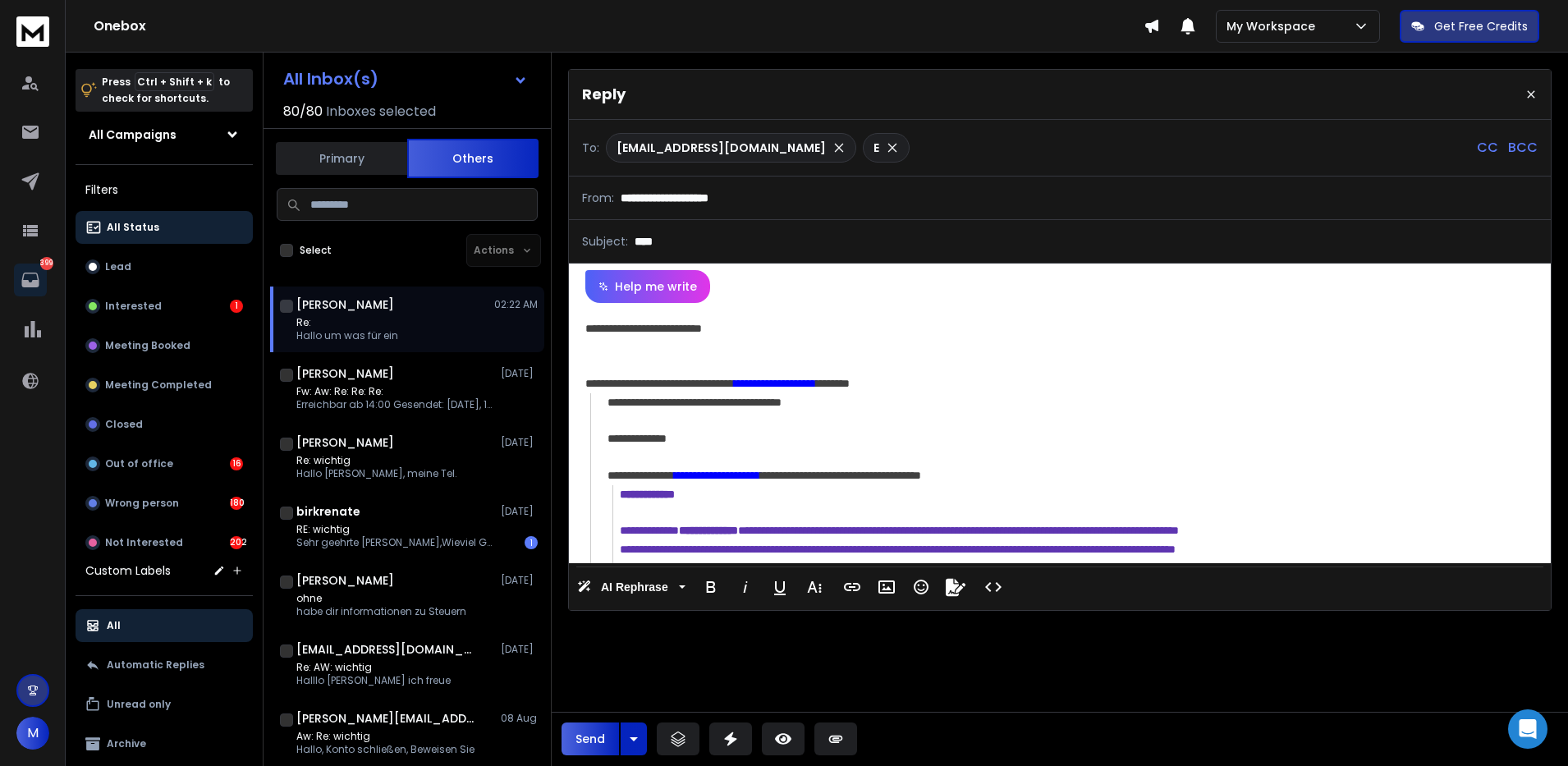
click at [886, 147] on icon at bounding box center [892, 147] width 13 height 13
click at [605, 732] on button "Send" at bounding box center [590, 739] width 57 height 33
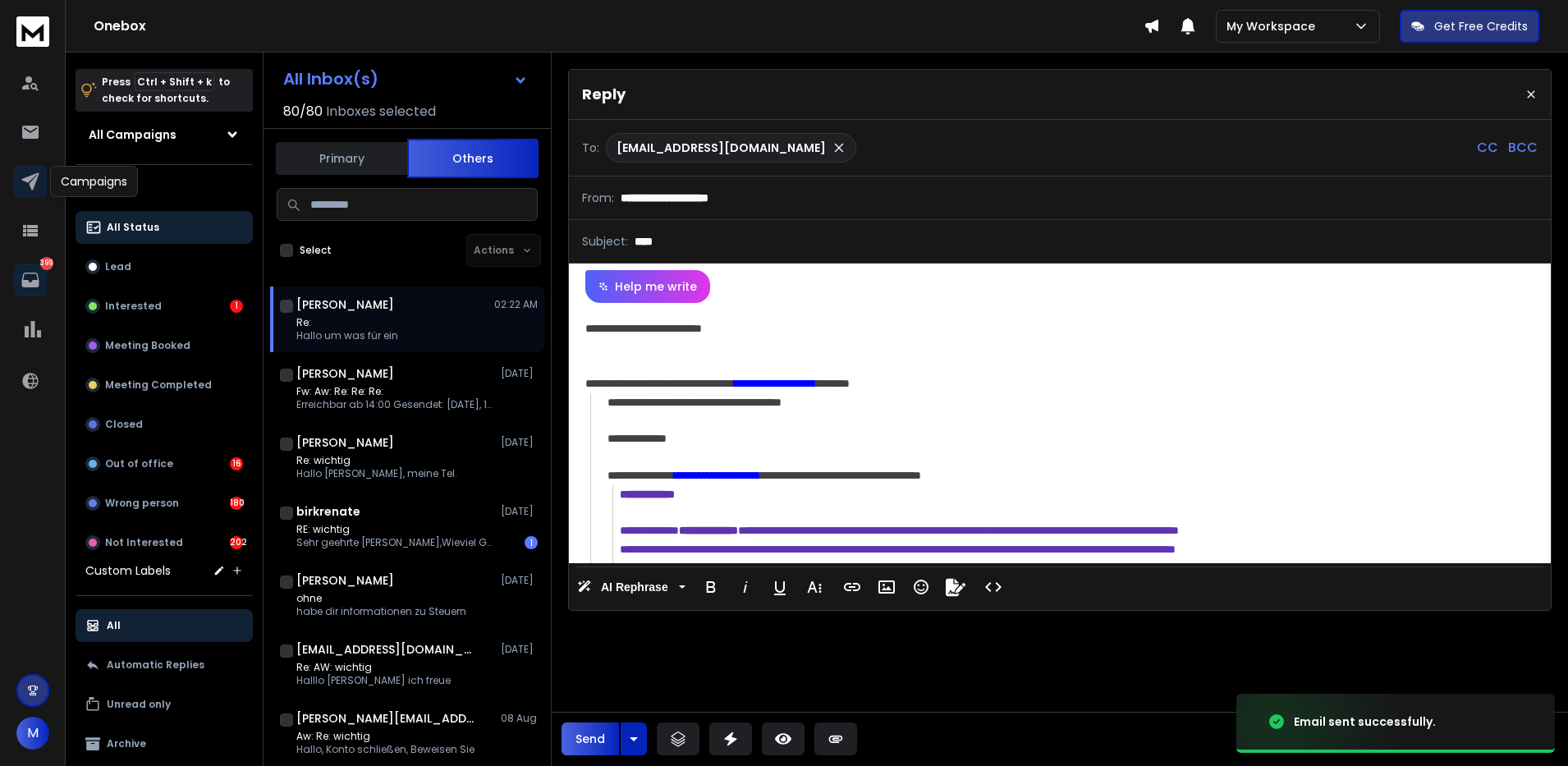
click at [28, 194] on link at bounding box center [30, 182] width 33 height 33
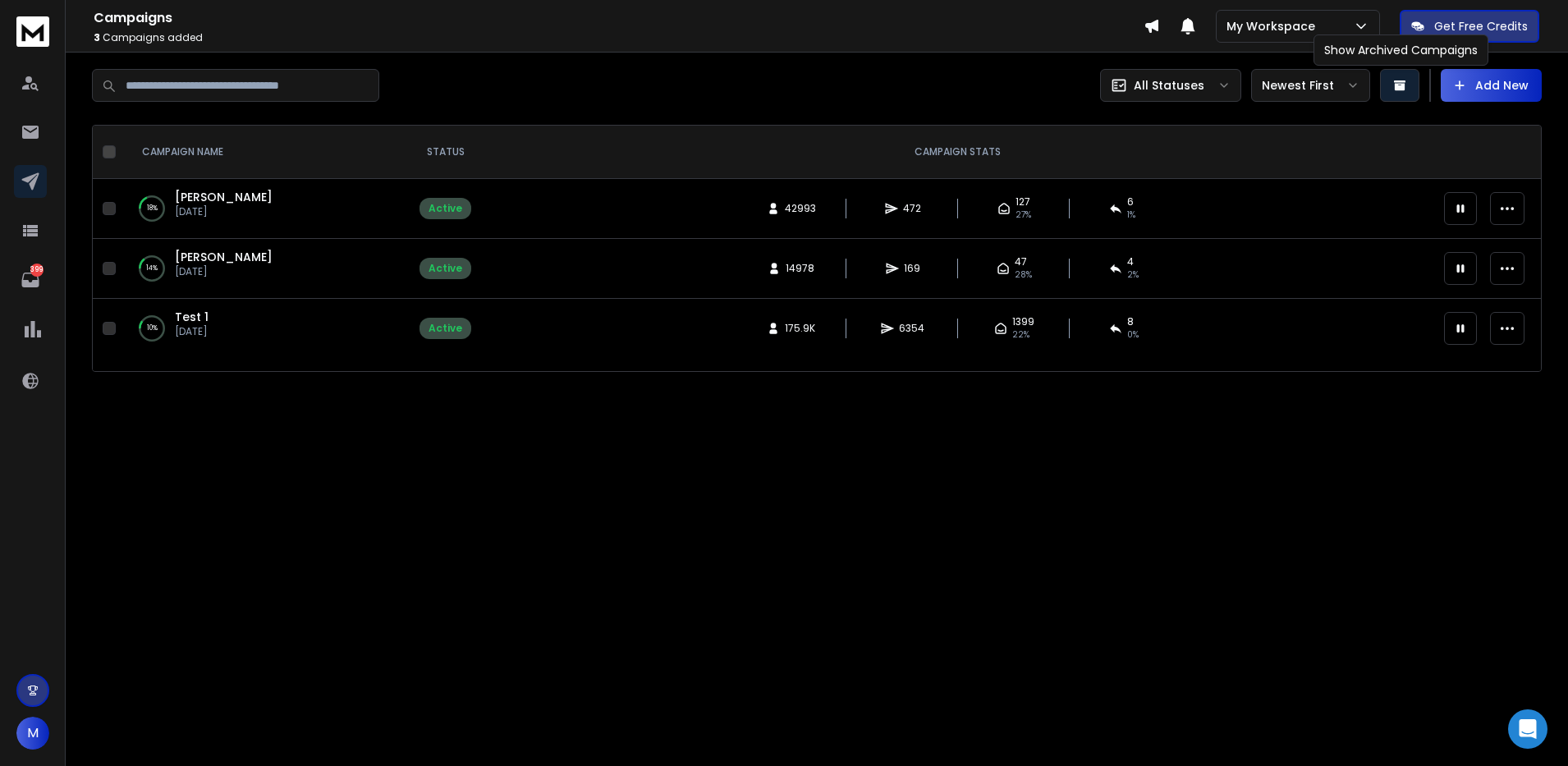
click at [1406, 87] on icon at bounding box center [1399, 85] width 11 height 10
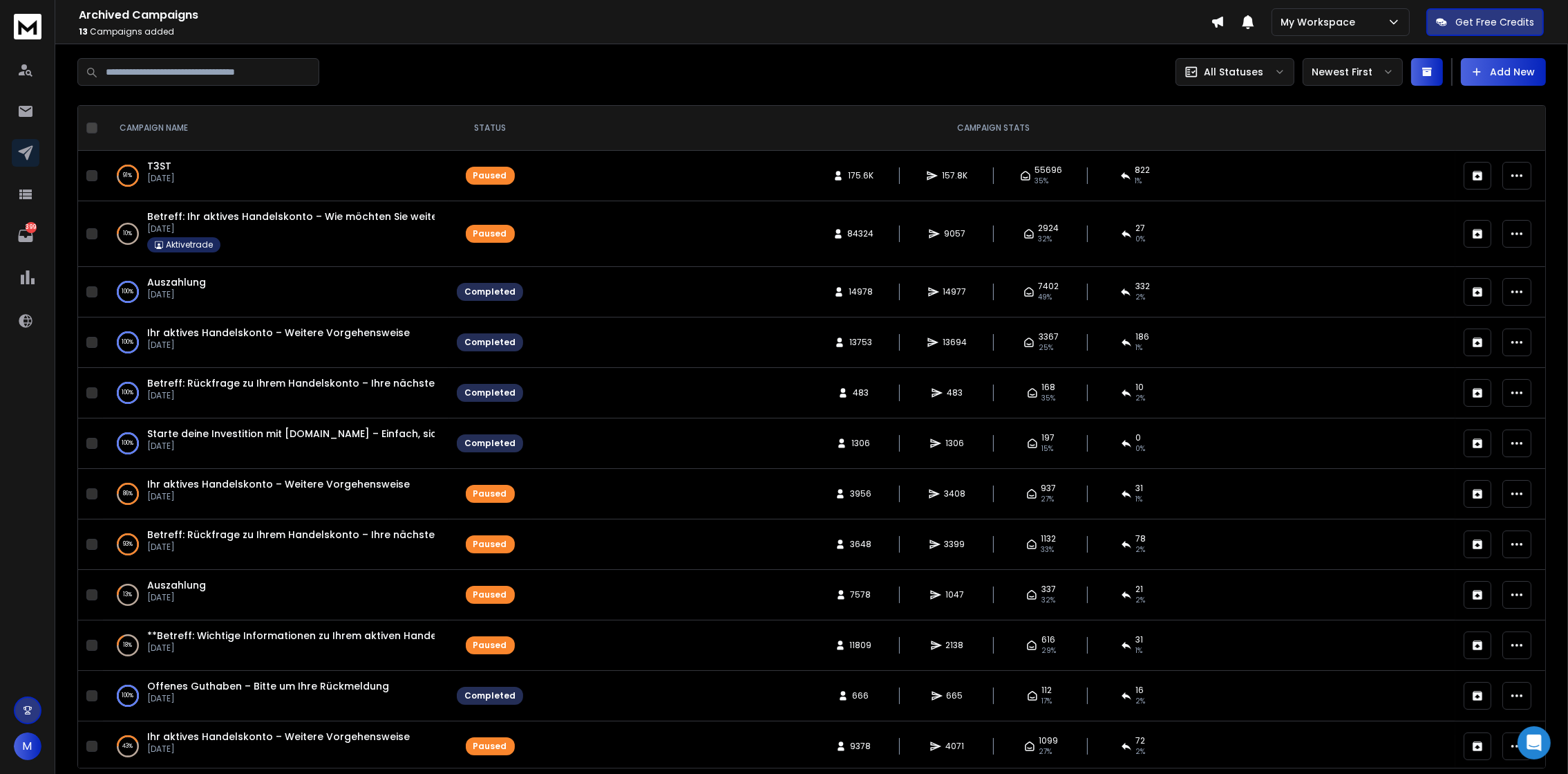
click at [1319, 47] on div "Campaigns 13 Campaigns Added All Statuses Newest First Add New CAMPAIGN NAME ST…" at bounding box center [812, 413] width 1513 height 738
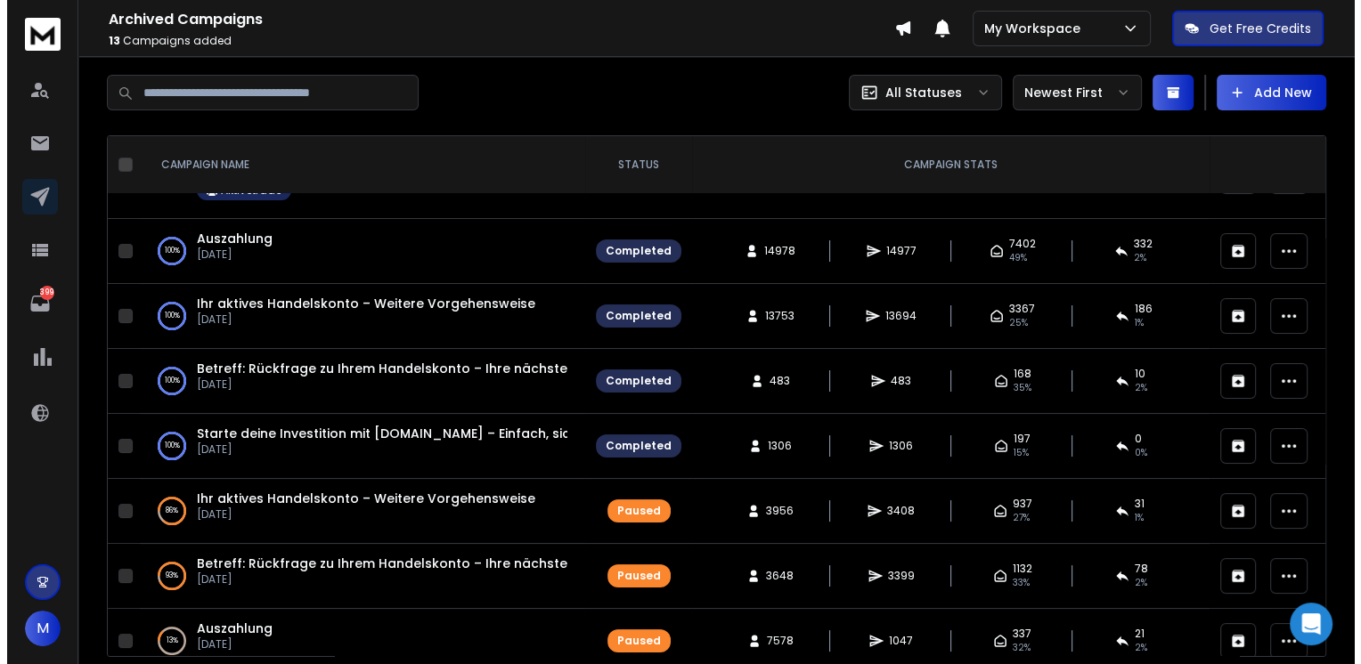
scroll to position [124, 0]
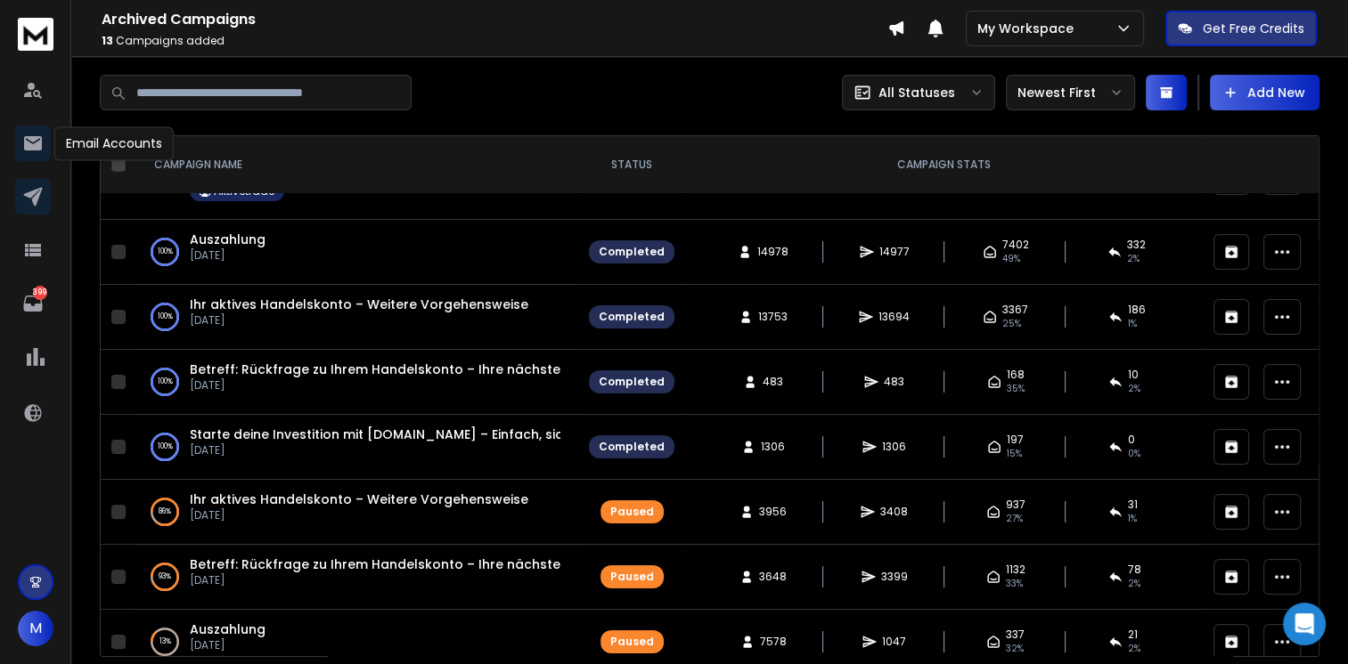
click at [29, 131] on link at bounding box center [33, 144] width 36 height 36
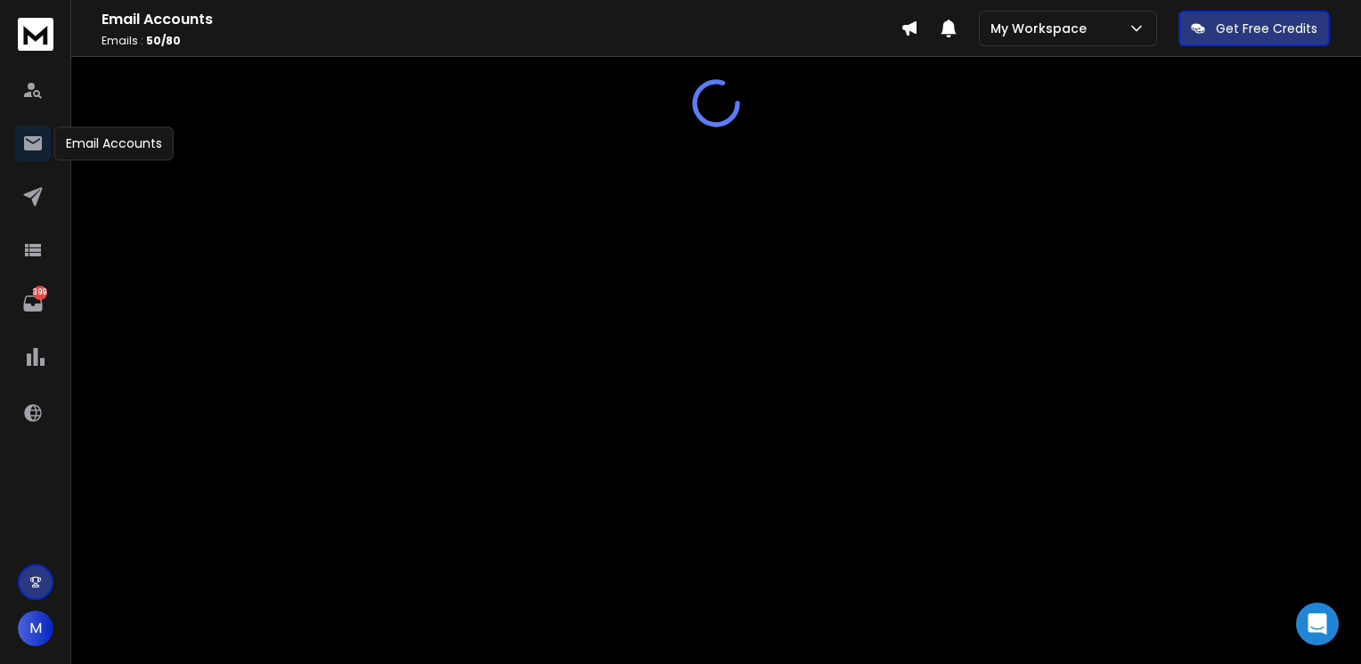
click at [29, 131] on link at bounding box center [33, 144] width 36 height 36
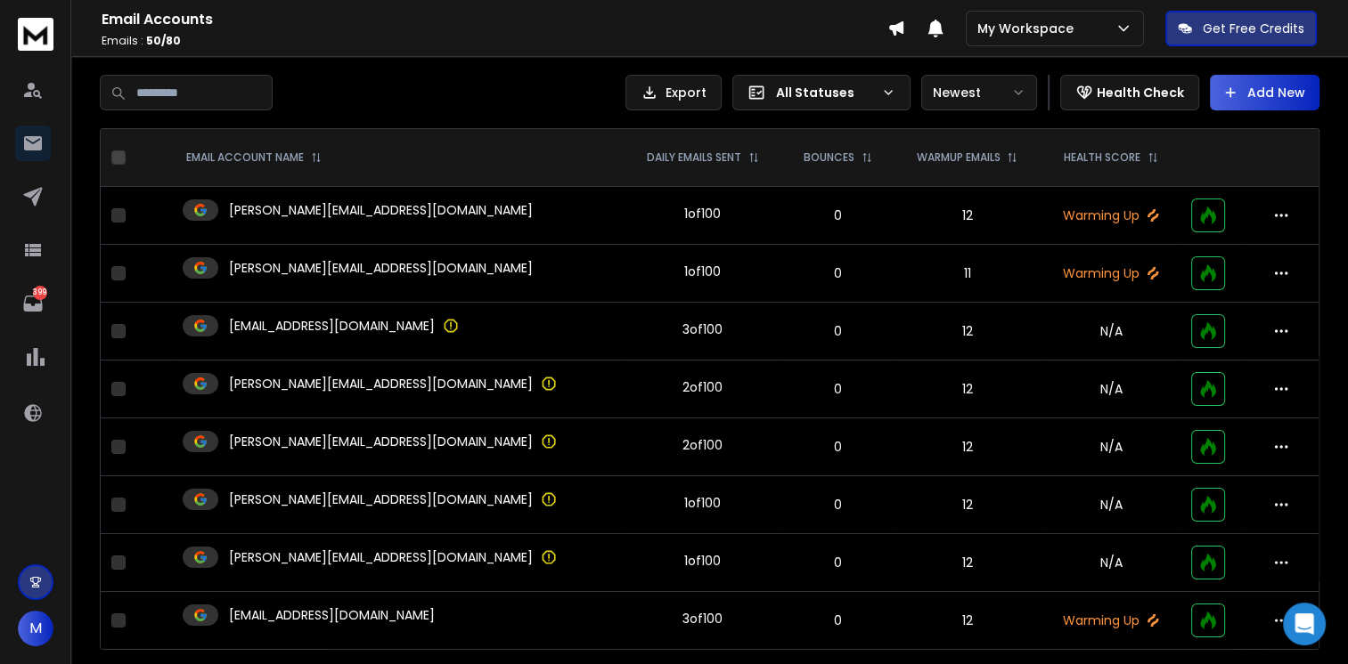
click at [36, 221] on div at bounding box center [35, 200] width 41 height 43
click at [33, 207] on icon at bounding box center [32, 196] width 21 height 21
